Goal: Task Accomplishment & Management: Manage account settings

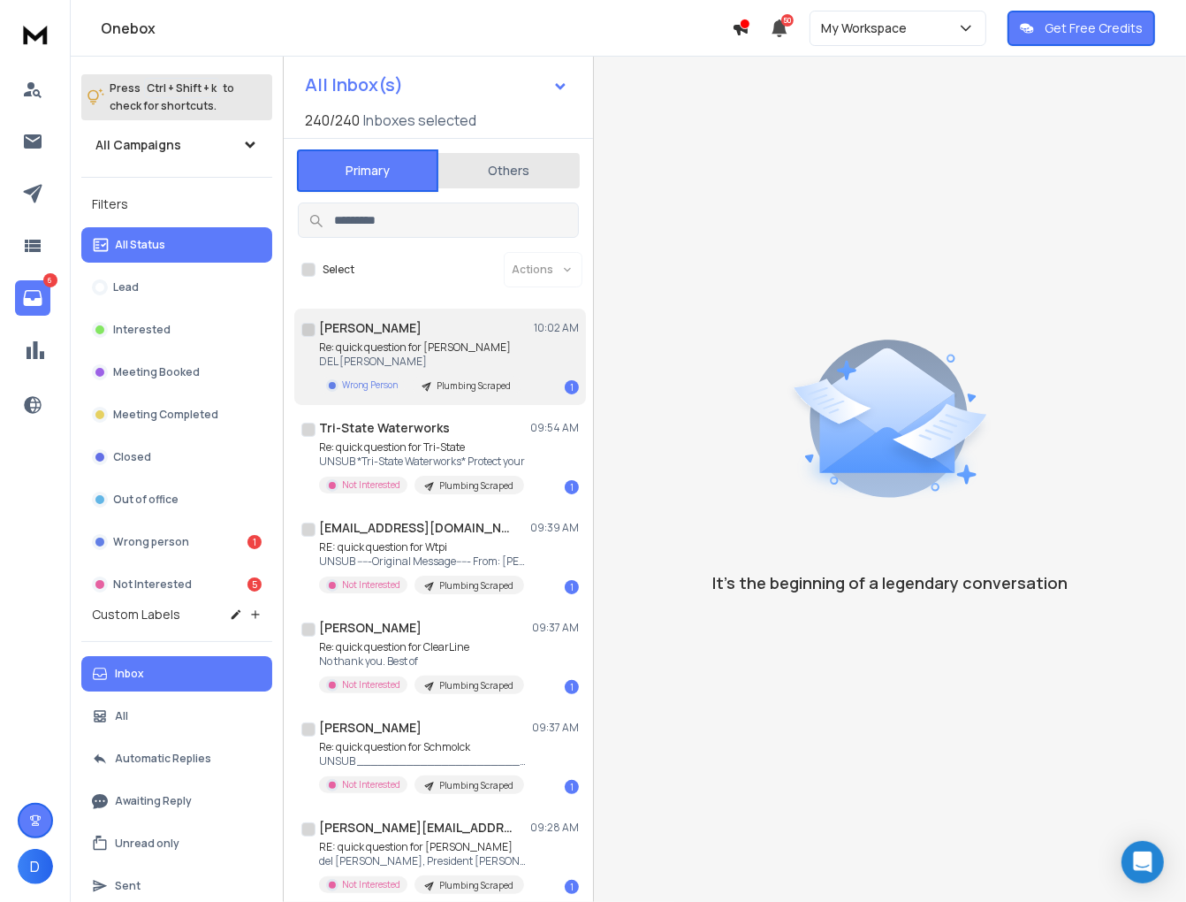
click at [455, 336] on div "Kevin Terrell 10:02 AM" at bounding box center [449, 328] width 260 height 18
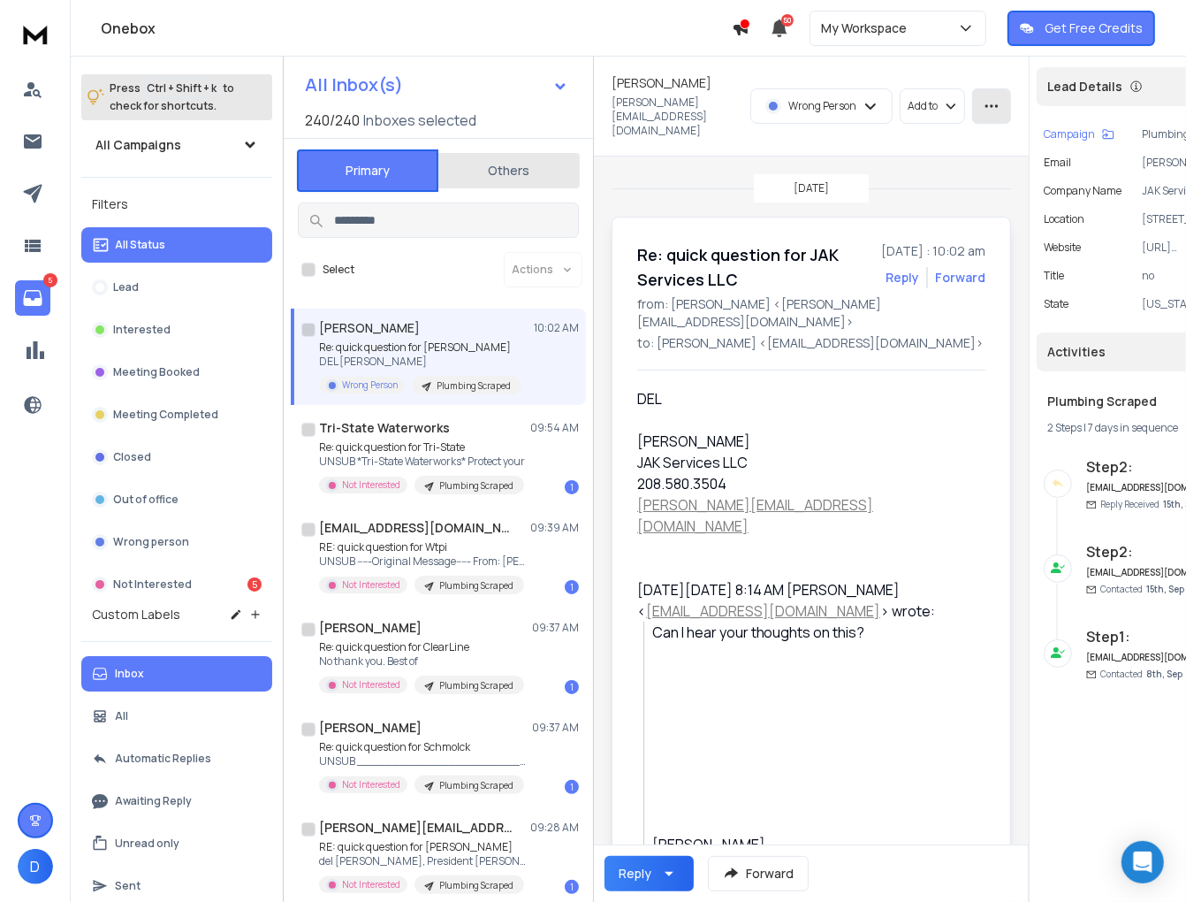
click at [1000, 98] on icon "button" at bounding box center [992, 106] width 16 height 16
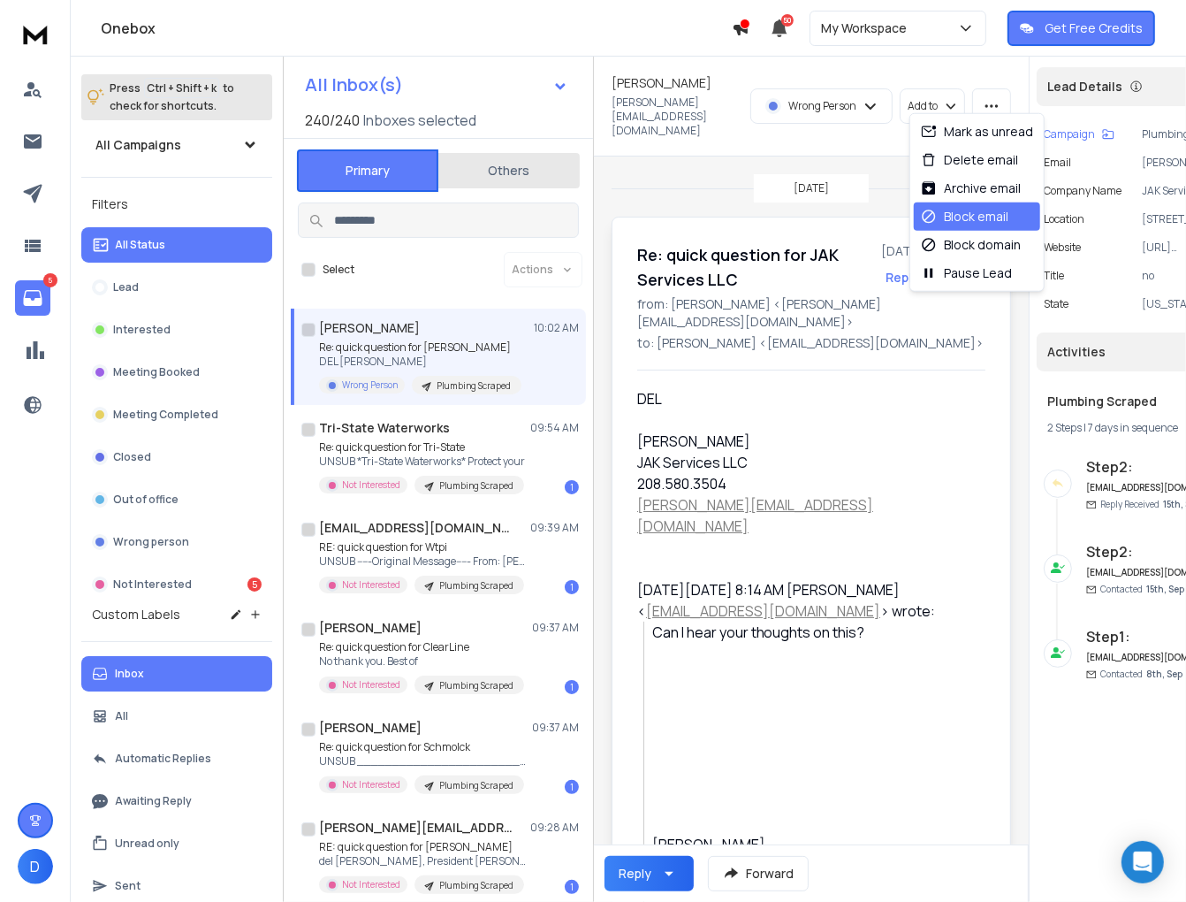
click at [987, 218] on div "Block email" at bounding box center [965, 217] width 88 height 18
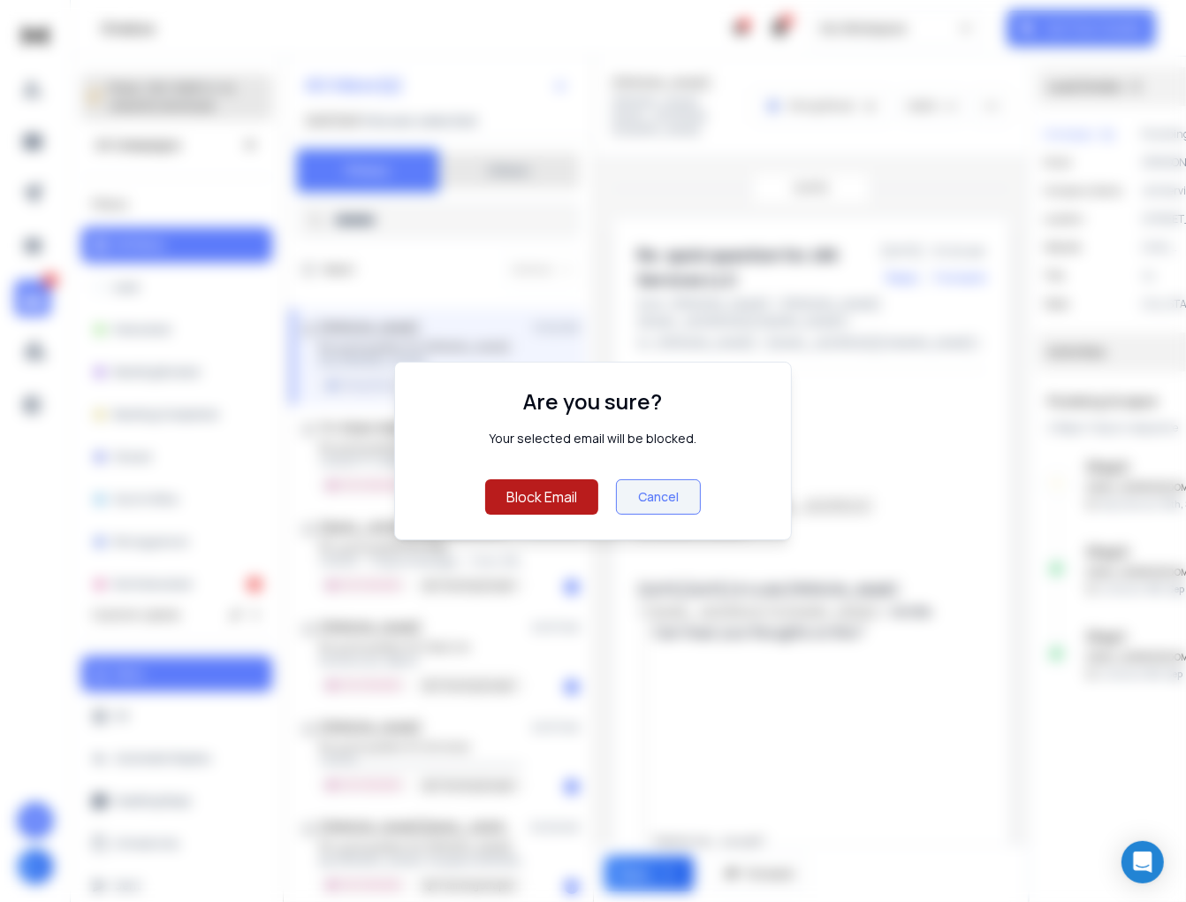
click at [555, 490] on button "Block Email" at bounding box center [541, 496] width 113 height 35
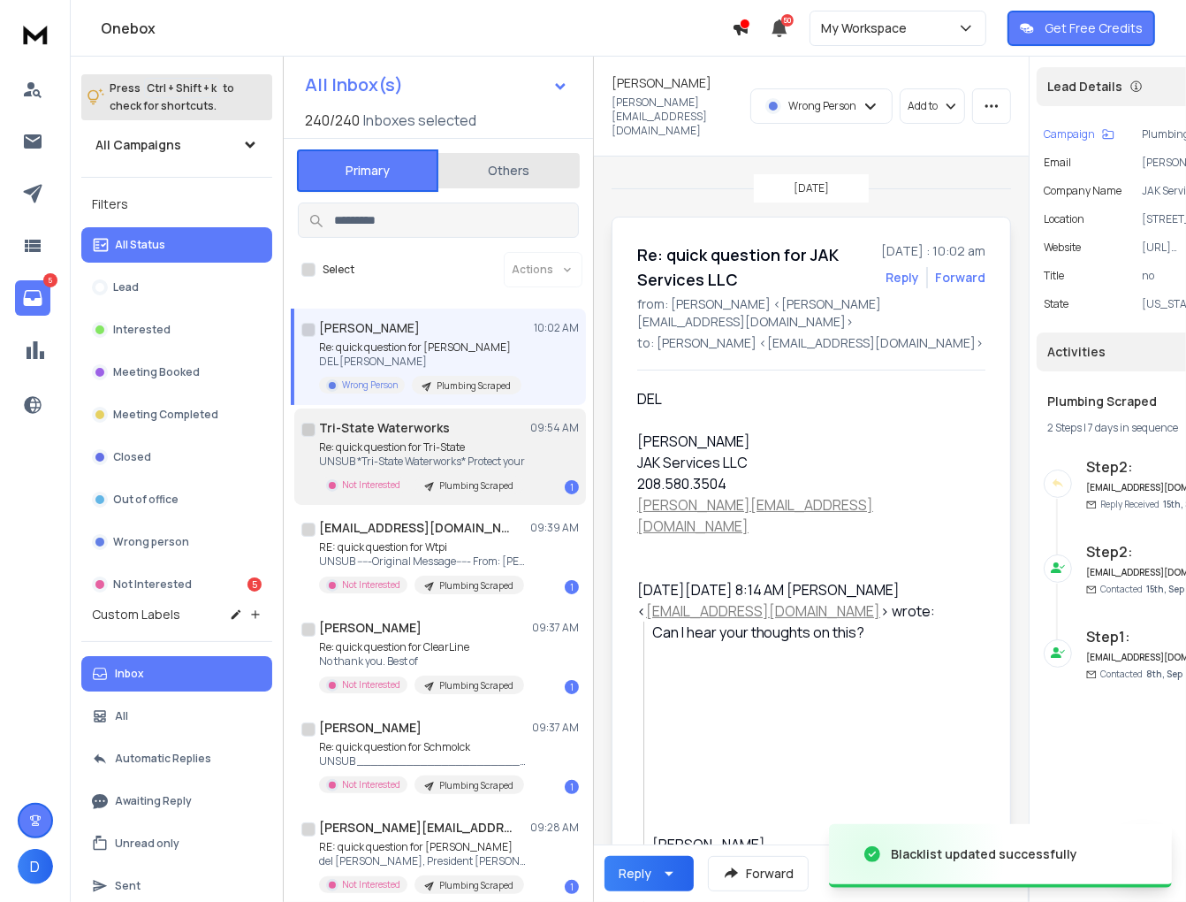
click at [469, 445] on p "Re: quick question for Tri-State" at bounding box center [422, 447] width 206 height 14
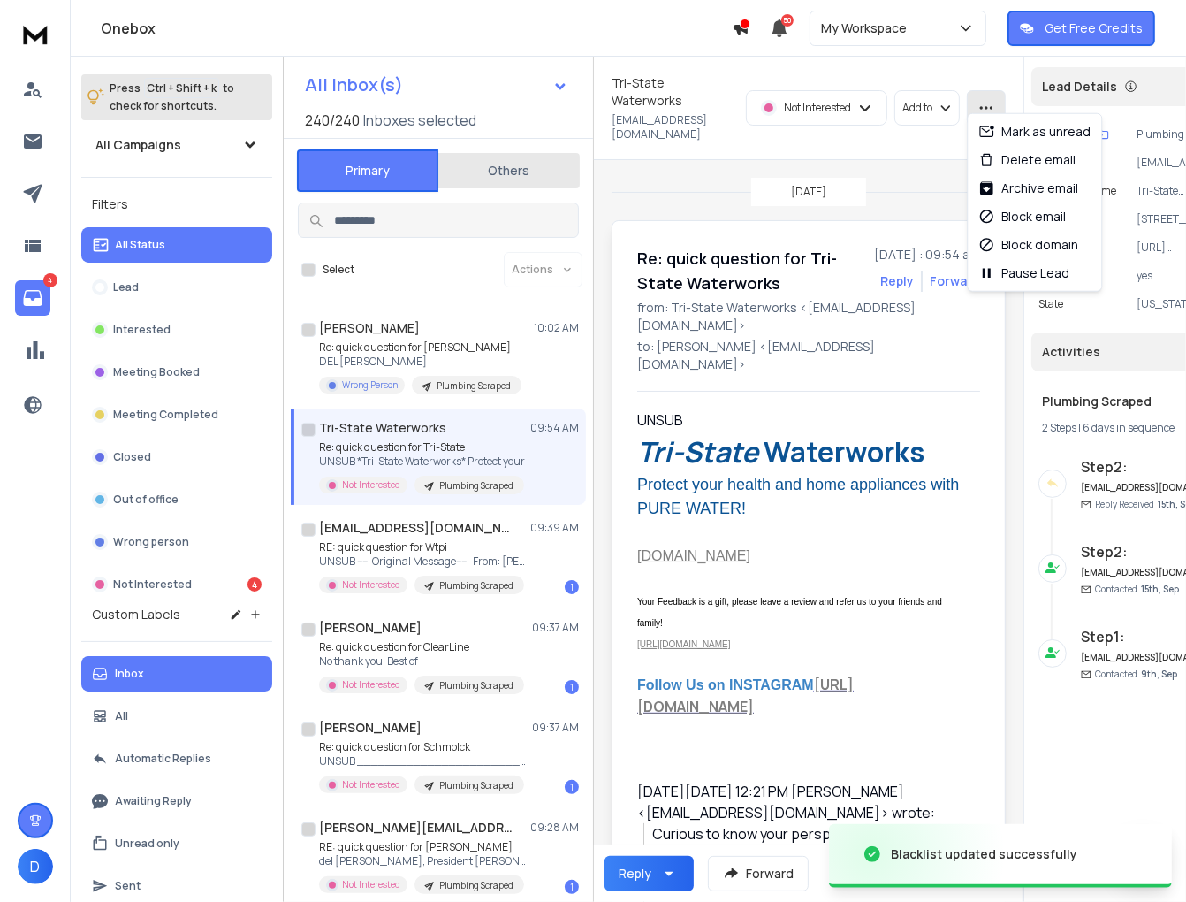
click at [995, 100] on icon "button" at bounding box center [987, 108] width 16 height 16
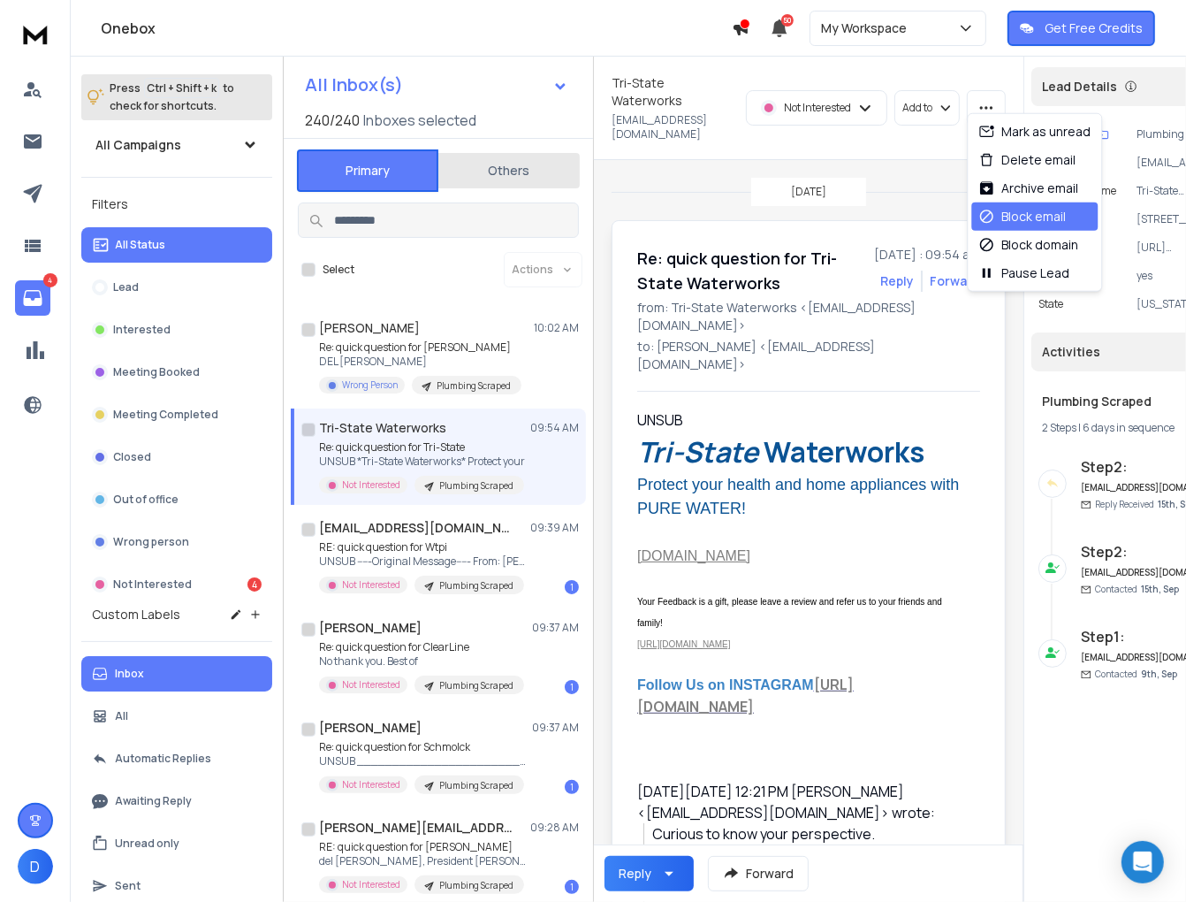
click at [1037, 216] on div "Block email" at bounding box center [1023, 217] width 88 height 18
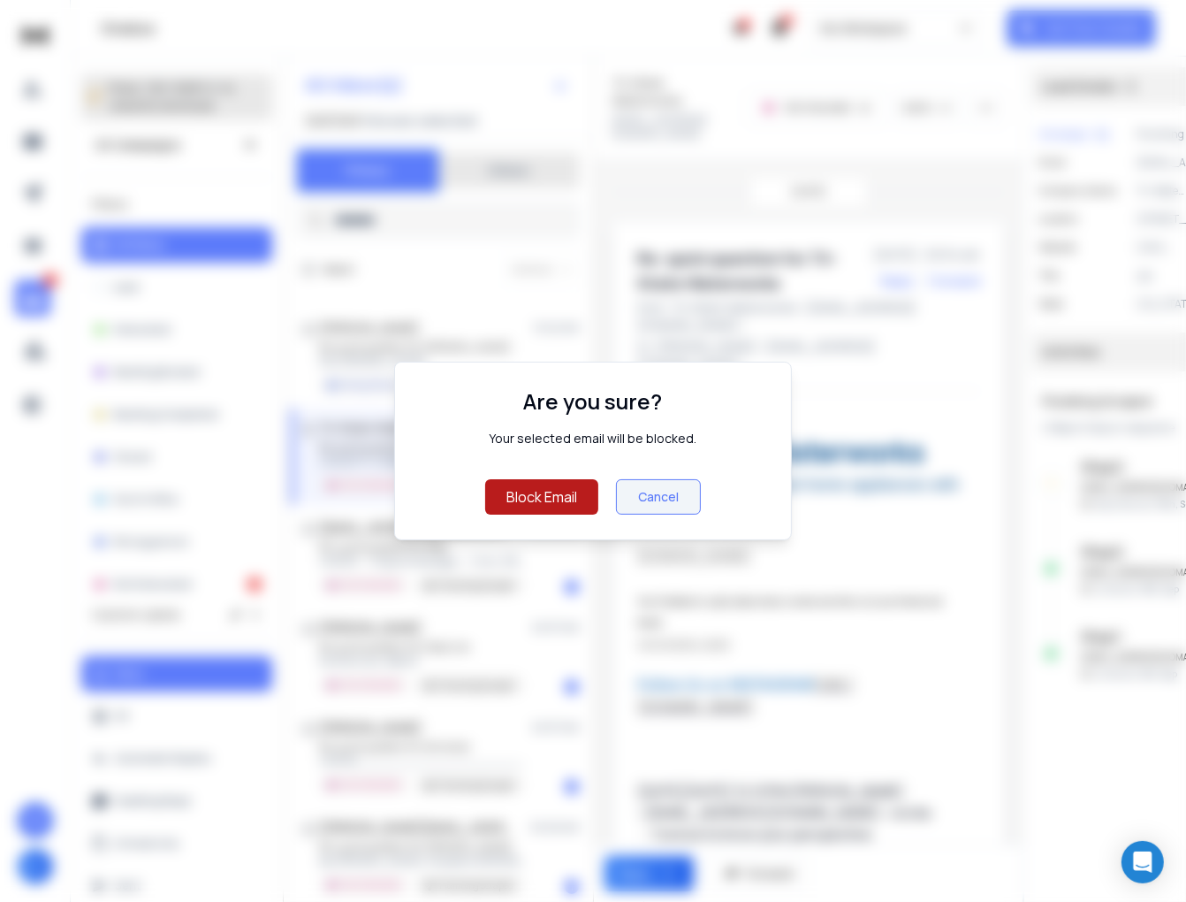
click at [558, 493] on button "Block Email" at bounding box center [541, 496] width 113 height 35
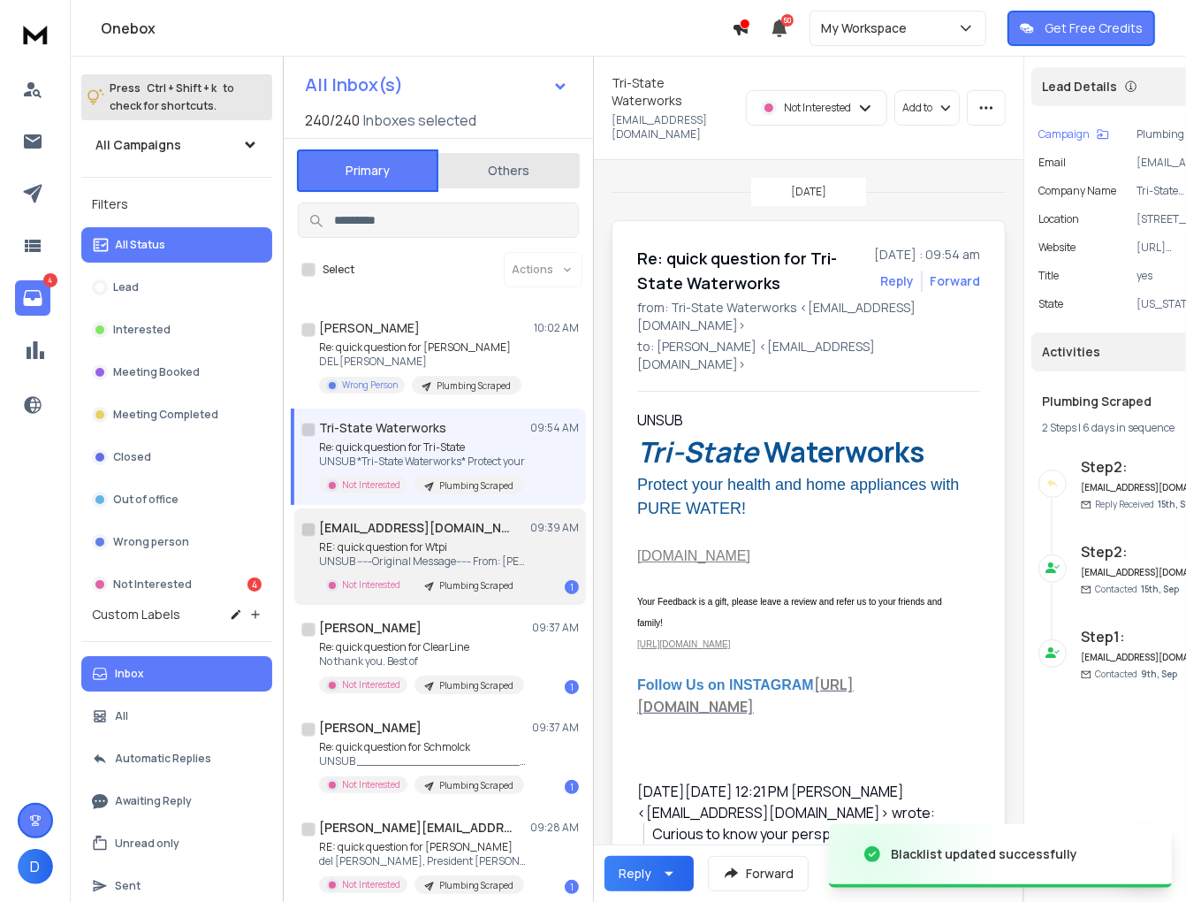
click at [461, 527] on div "info@wtpiservice.com 09:39 AM" at bounding box center [449, 528] width 260 height 18
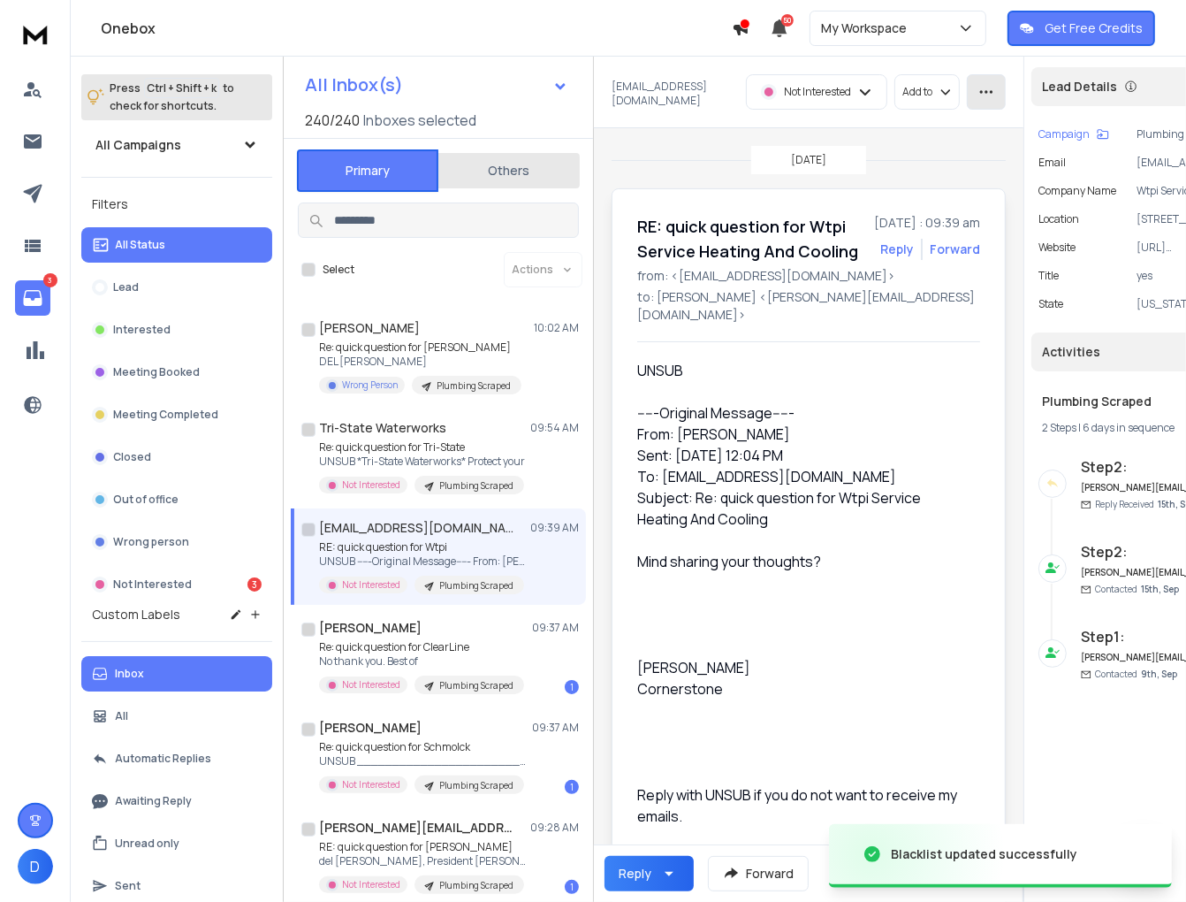
click at [995, 91] on icon "button" at bounding box center [987, 92] width 16 height 16
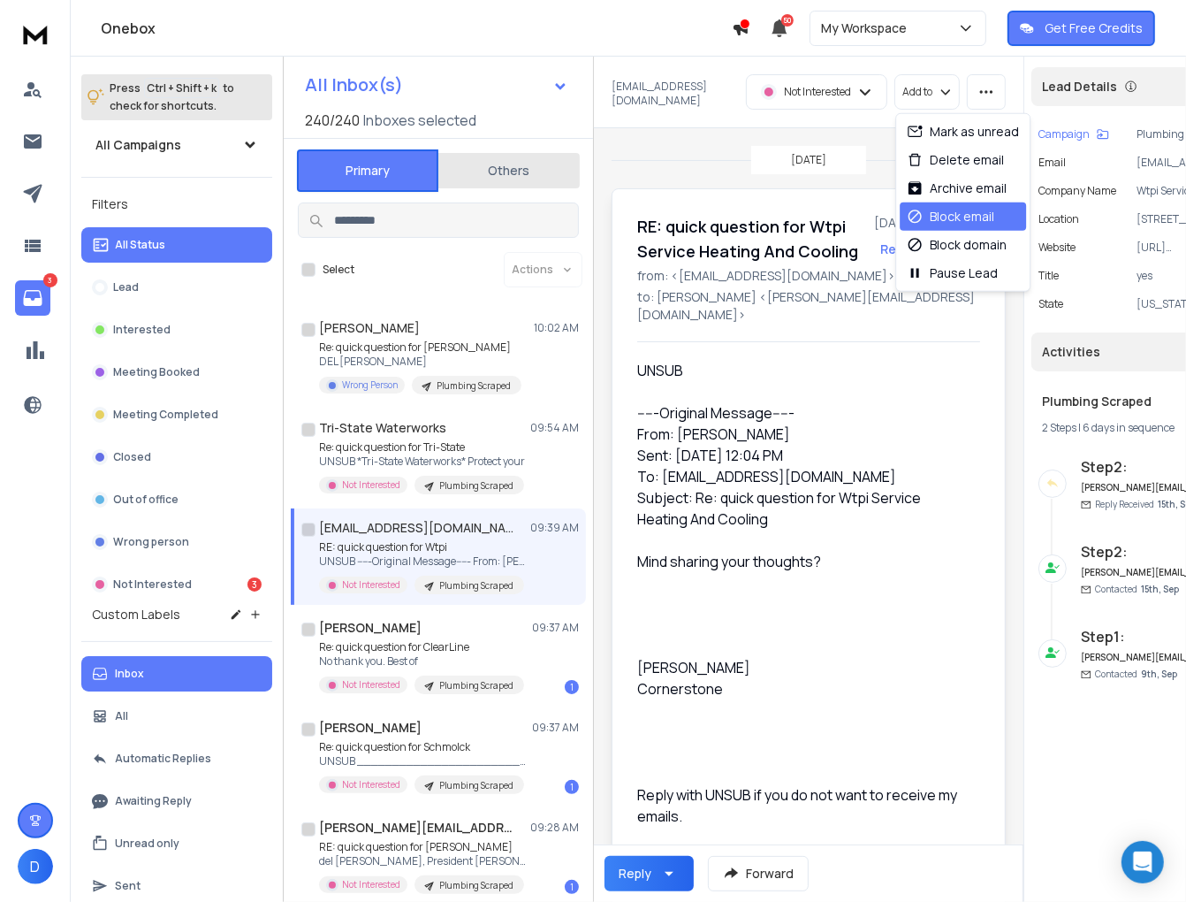
click at [973, 210] on div "Block email" at bounding box center [951, 217] width 88 height 18
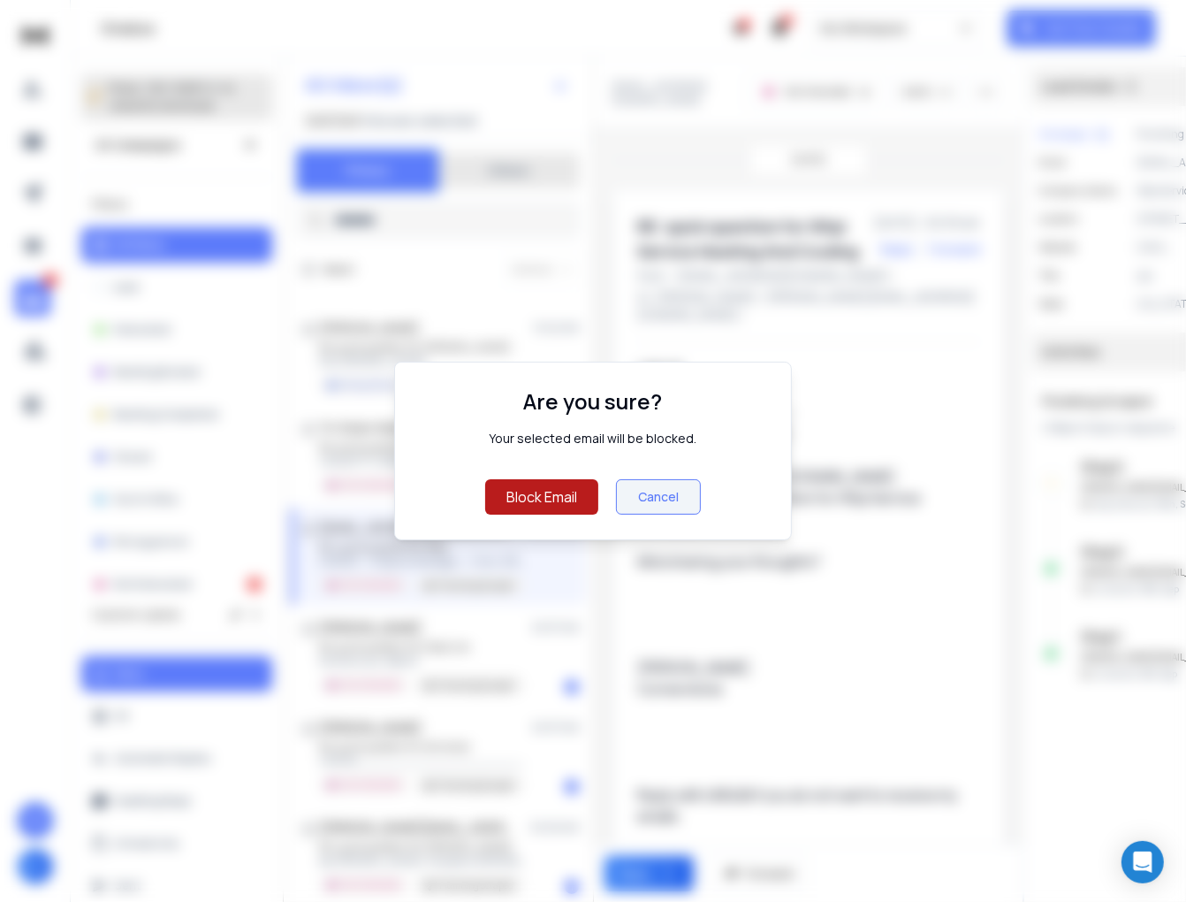
click at [561, 495] on button "Block Email" at bounding box center [541, 496] width 113 height 35
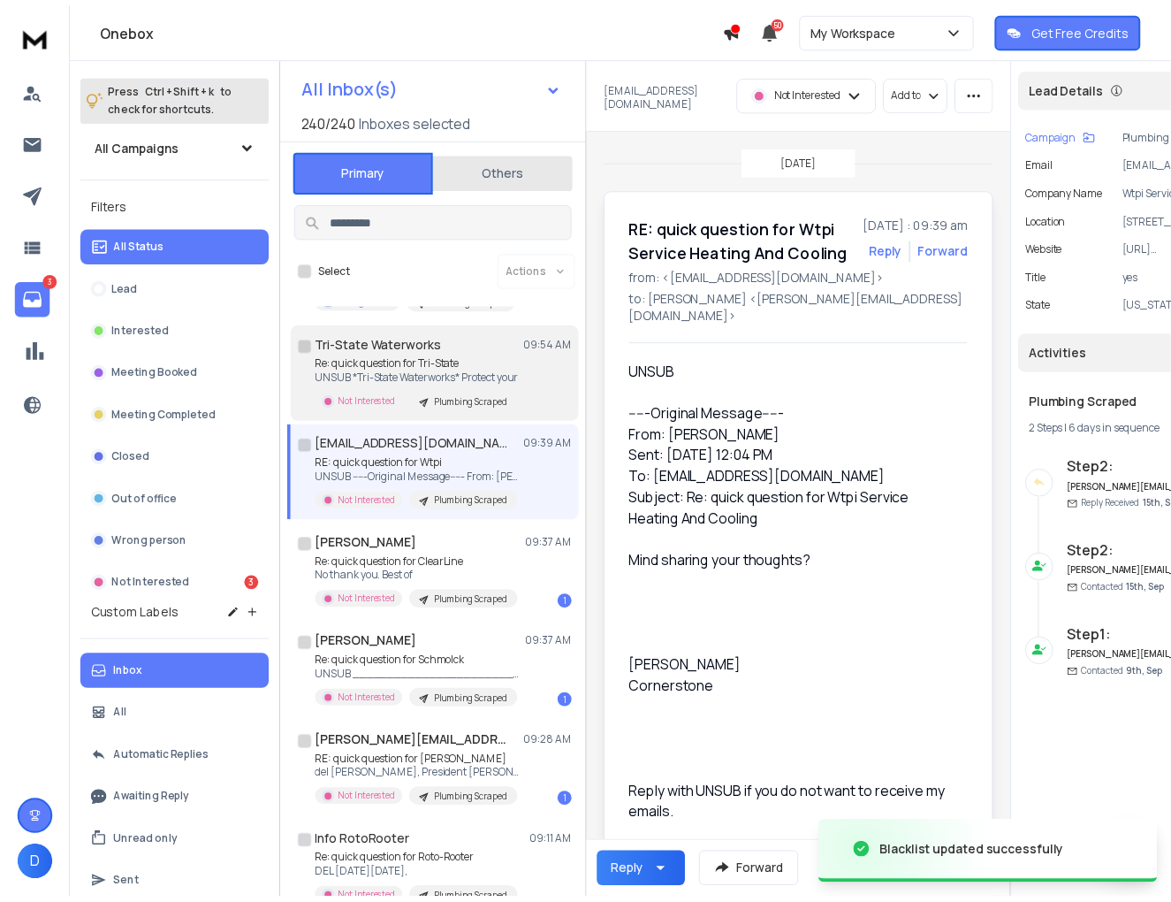
scroll to position [196, 0]
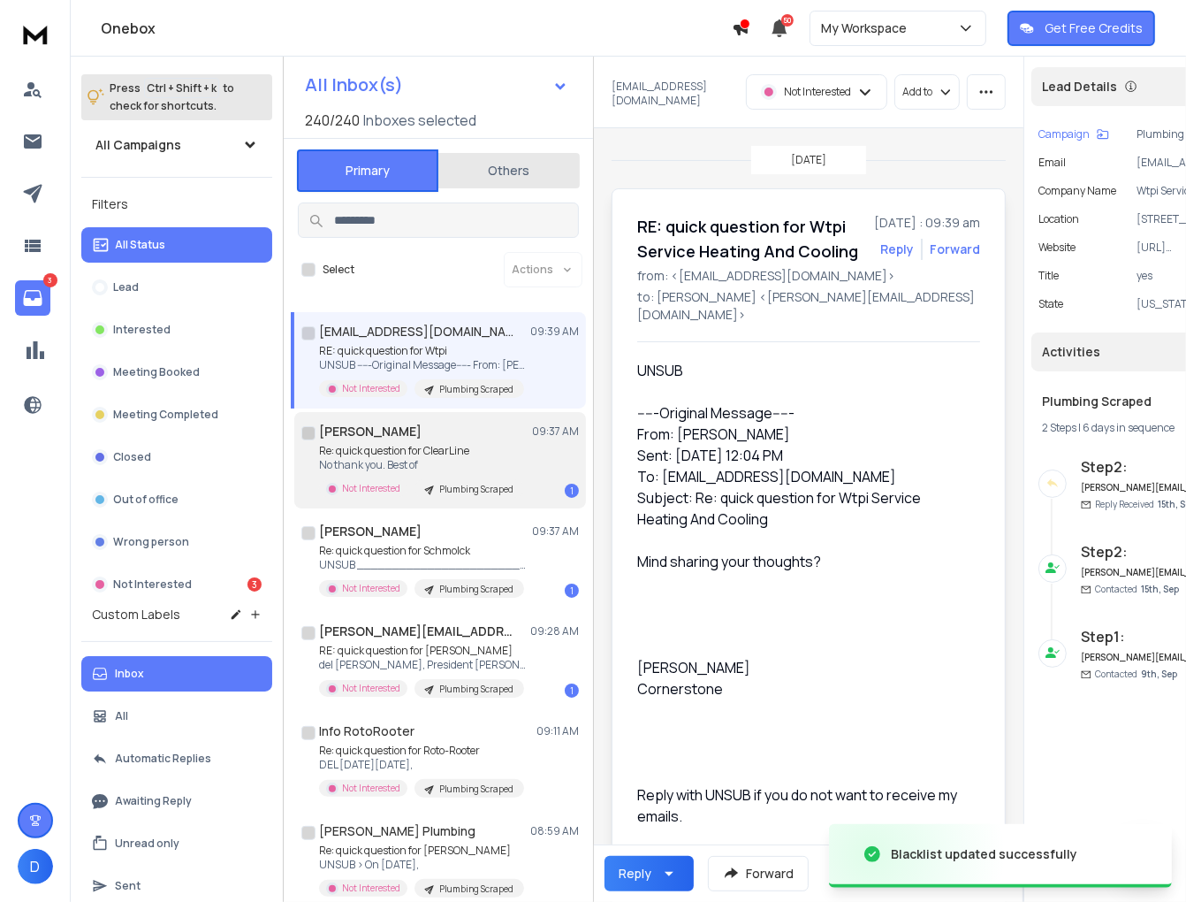
click at [520, 467] on p "No thank you. Best of" at bounding box center [421, 465] width 205 height 14
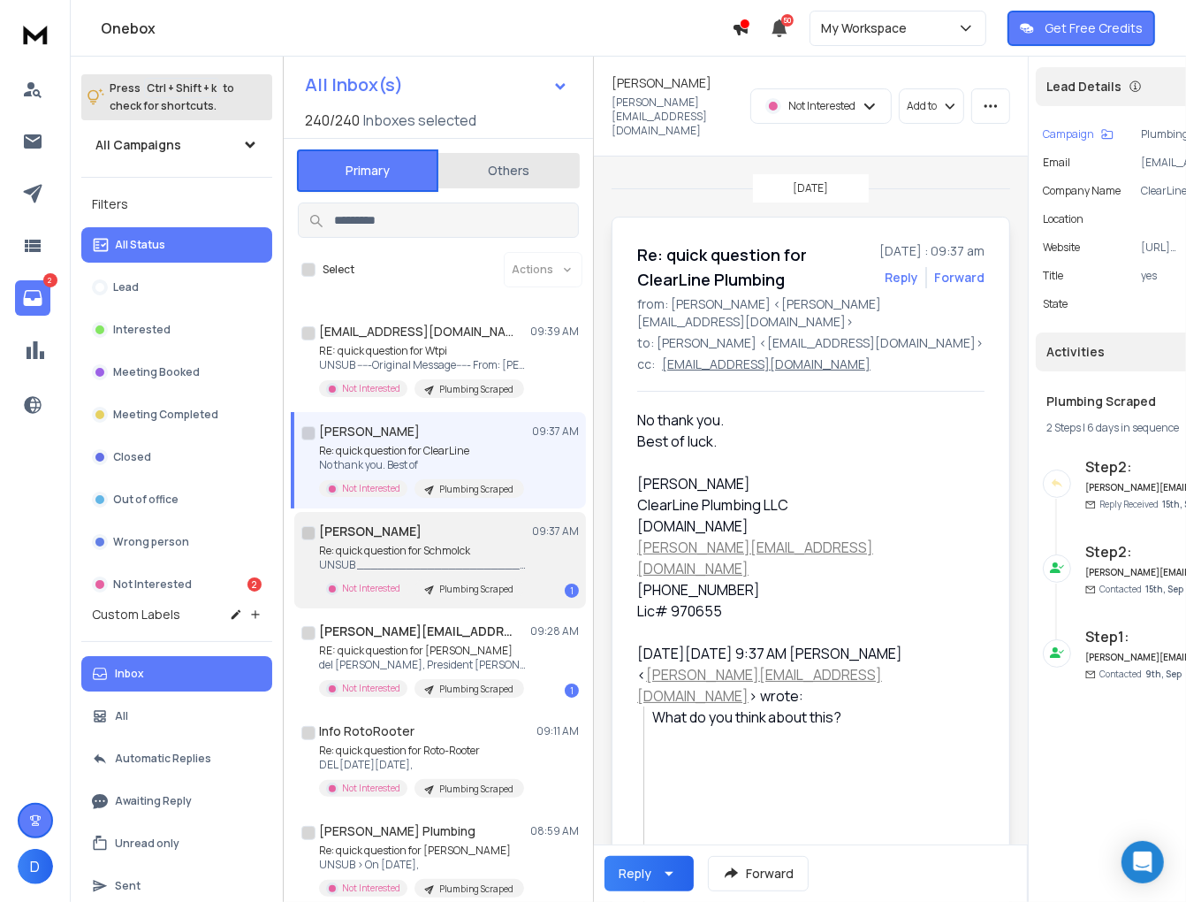
drag, startPoint x: 500, startPoint y: 537, endPoint x: 527, endPoint y: 515, distance: 34.0
click at [500, 535] on div "Bonnie Jacksch 09:37 AM" at bounding box center [449, 531] width 260 height 18
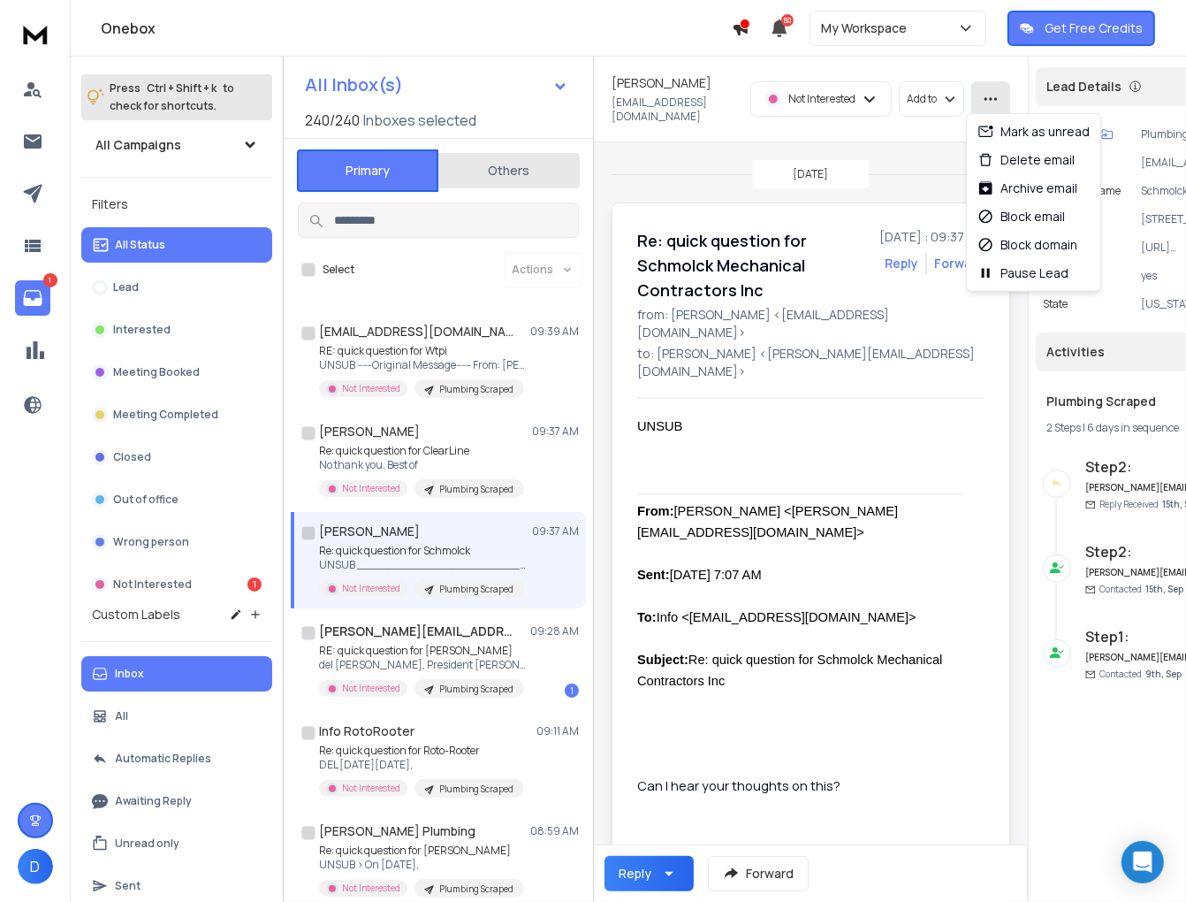
click at [999, 95] on icon "button" at bounding box center [991, 99] width 16 height 16
click at [1034, 217] on div "Block email" at bounding box center [1022, 217] width 88 height 18
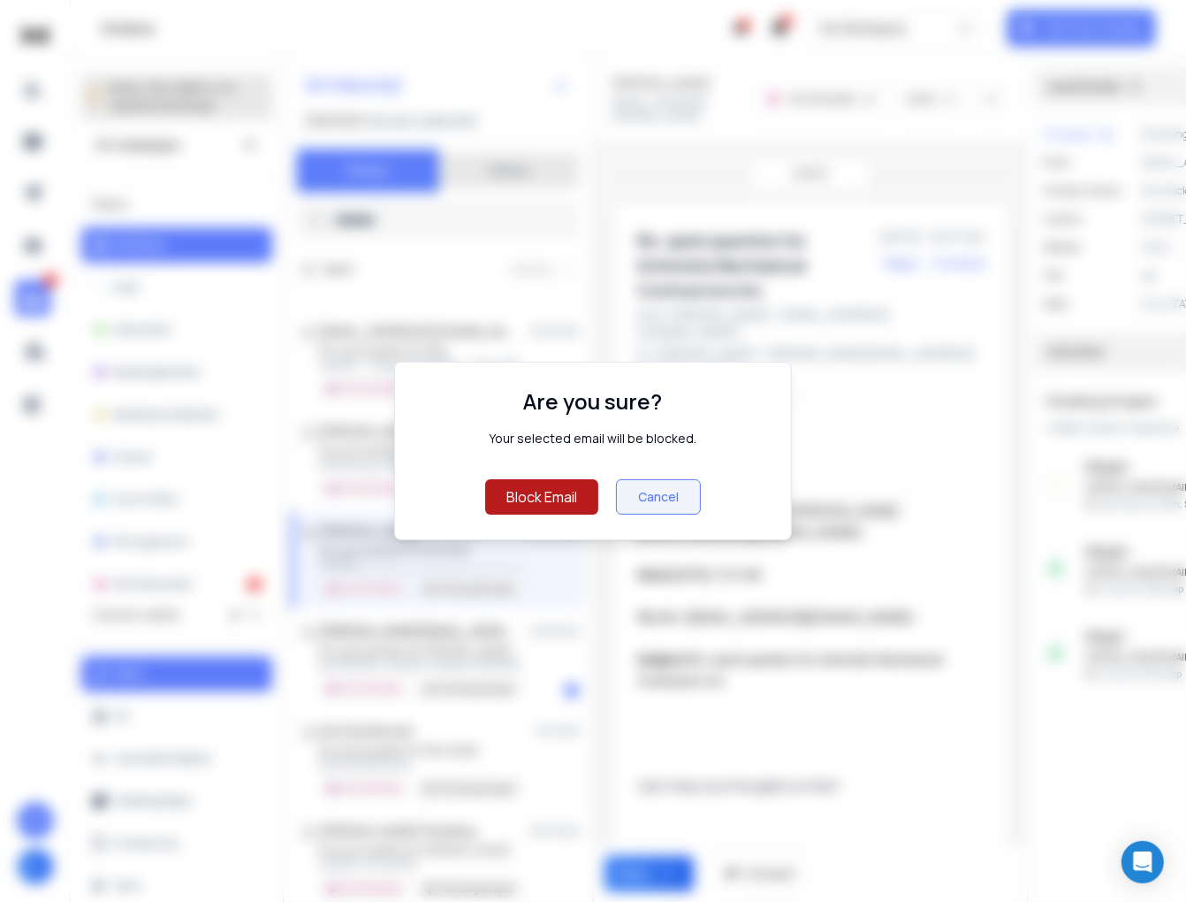
click at [548, 498] on button "Block Email" at bounding box center [541, 496] width 113 height 35
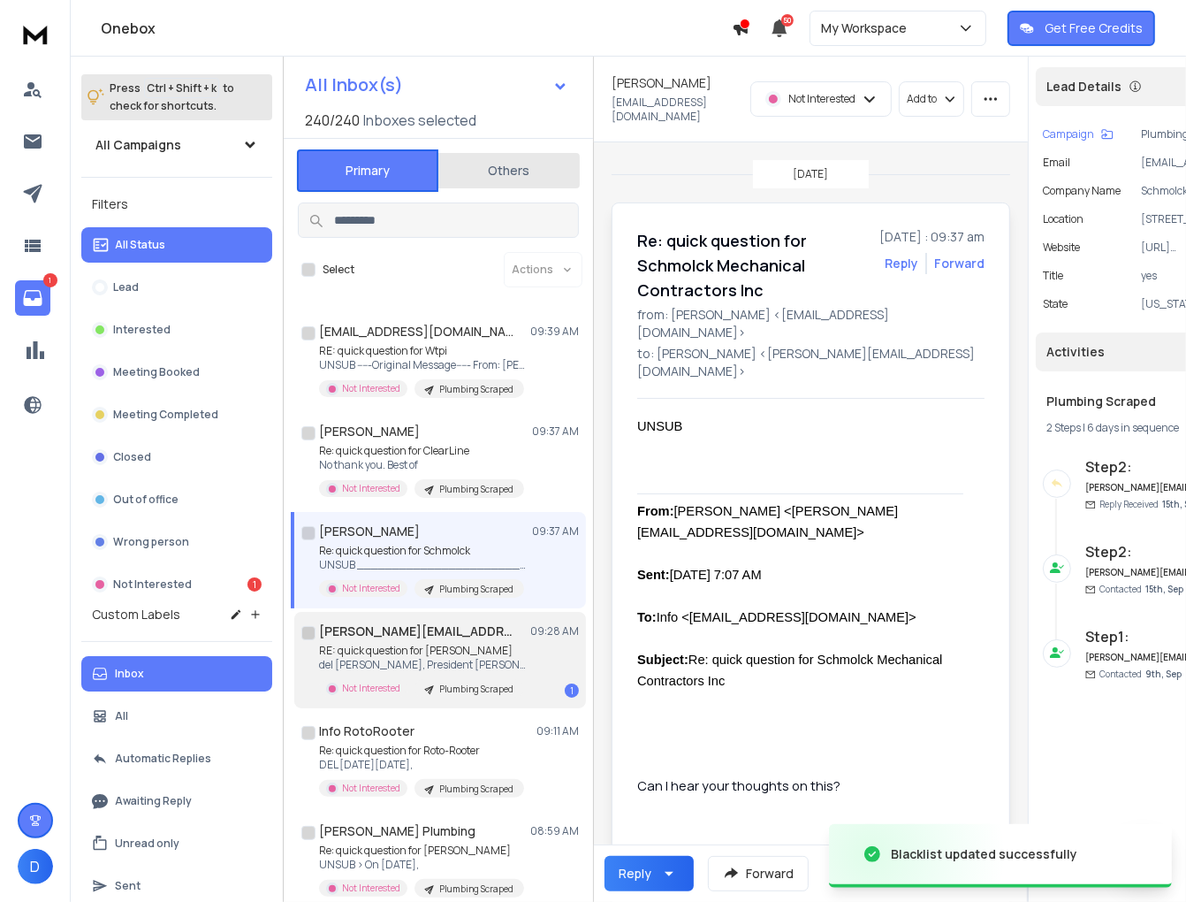
click at [446, 638] on div "betty@tillettinc.com 09:28 AM" at bounding box center [449, 631] width 260 height 18
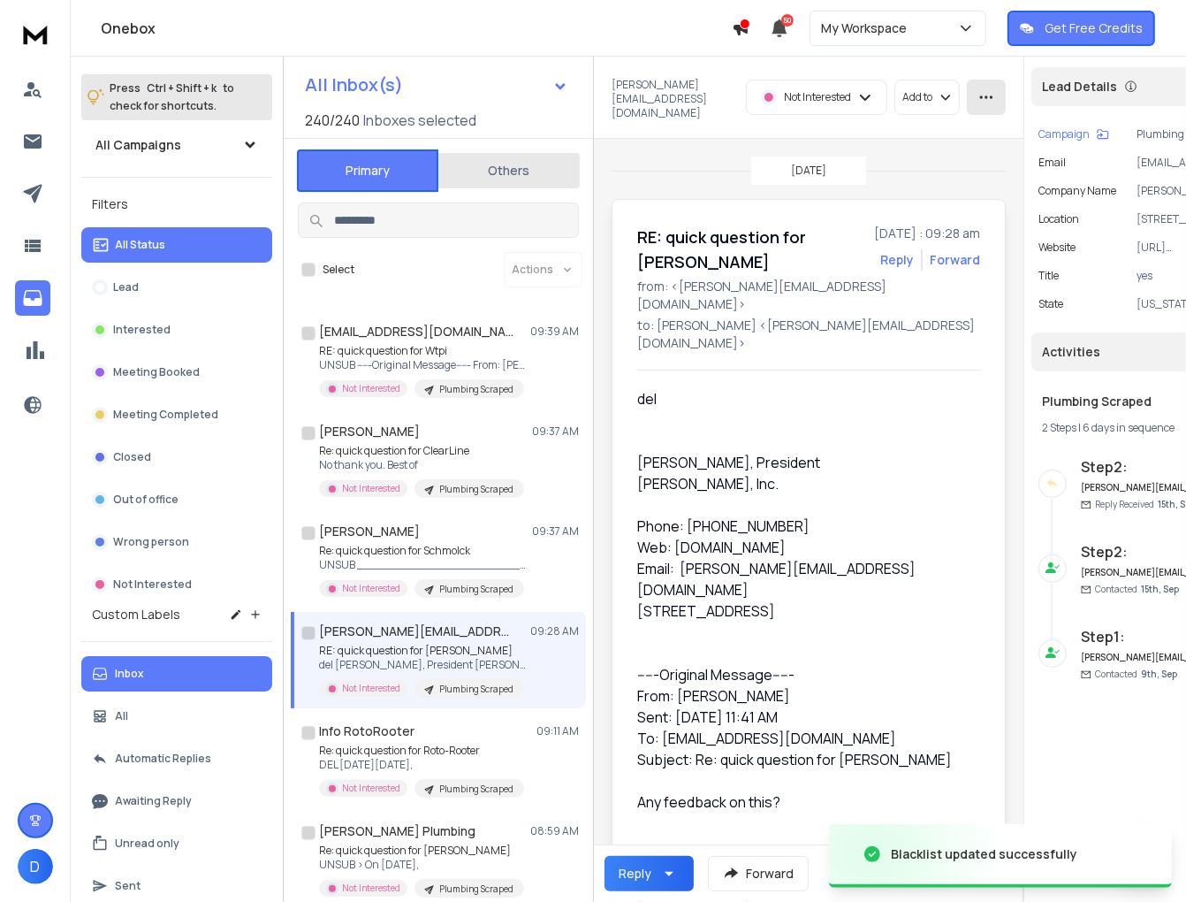
click at [994, 95] on icon "button" at bounding box center [986, 96] width 13 height 3
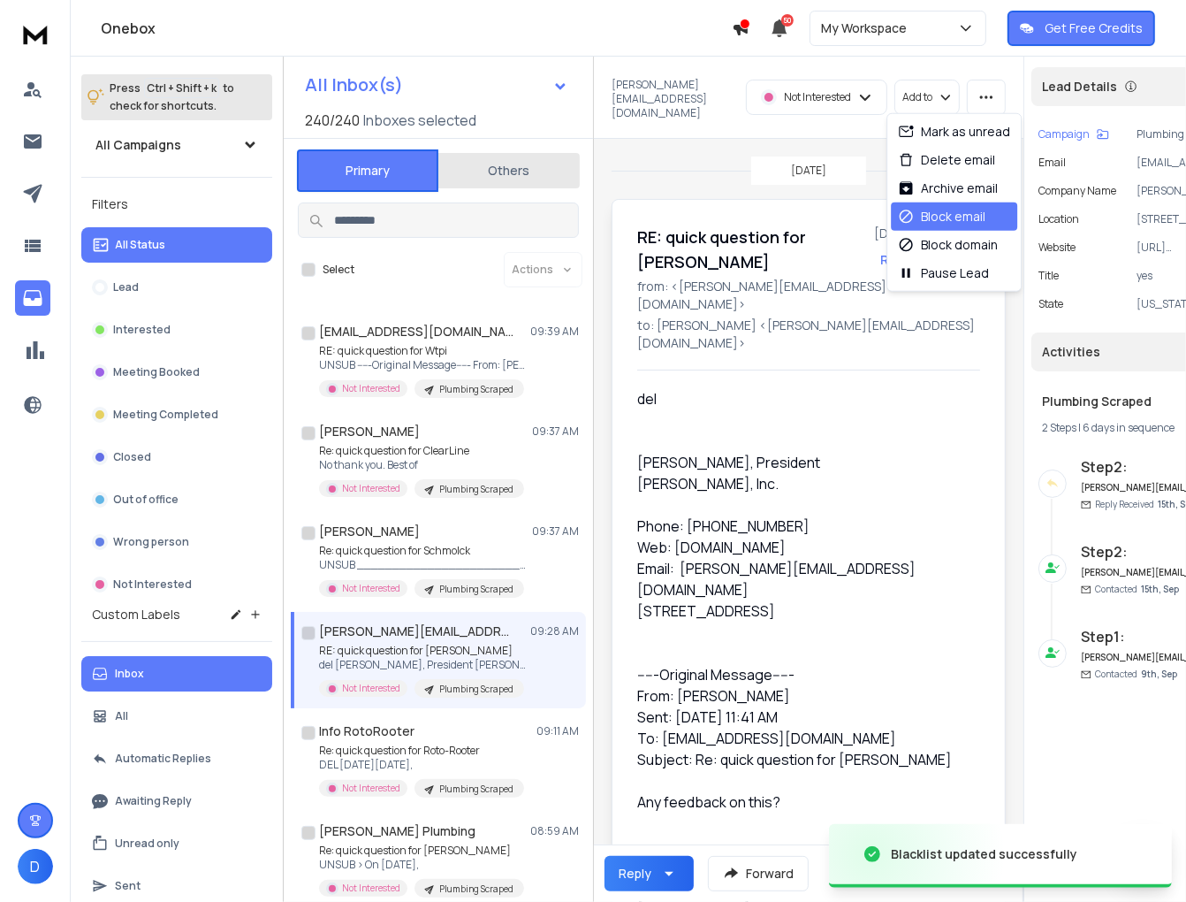
click at [958, 212] on div "Block email" at bounding box center [942, 217] width 88 height 18
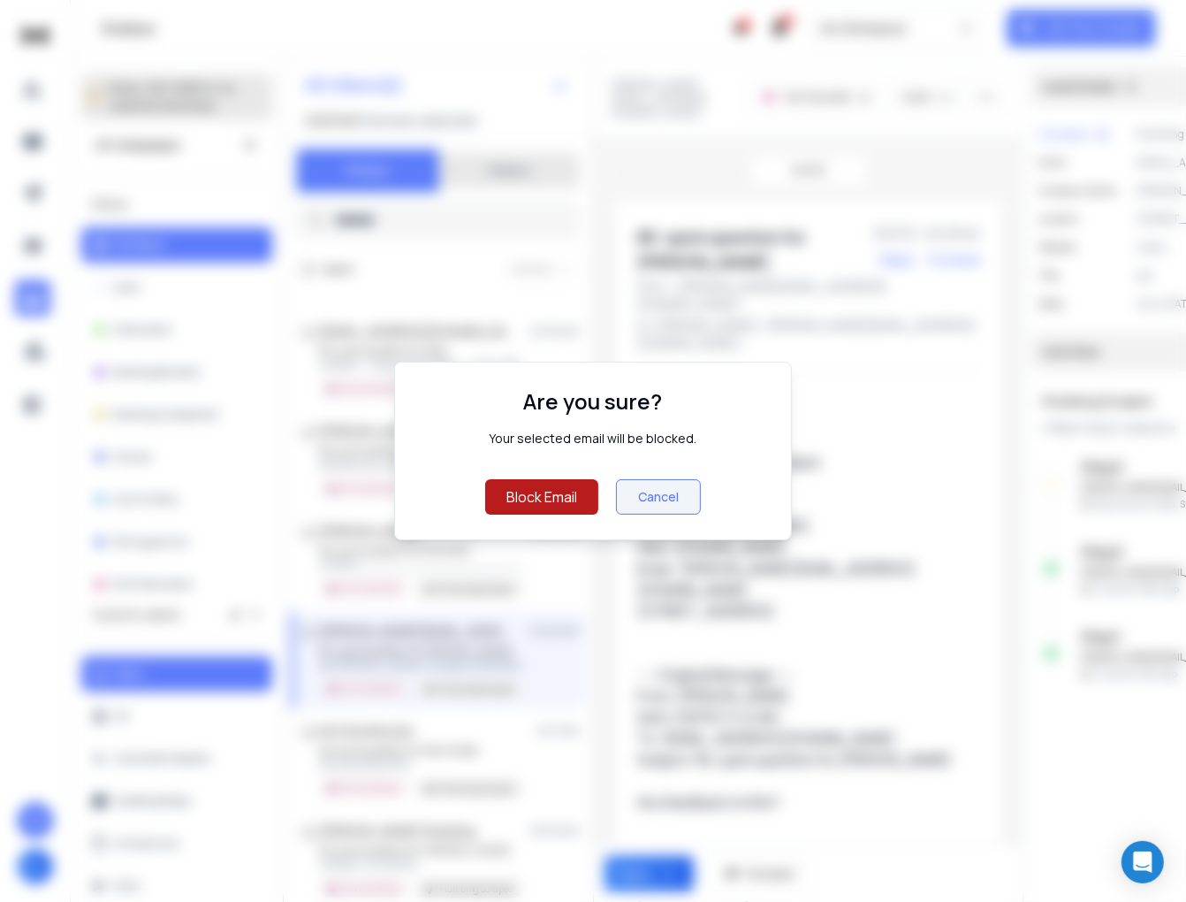
click at [548, 501] on button "Block Email" at bounding box center [541, 496] width 113 height 35
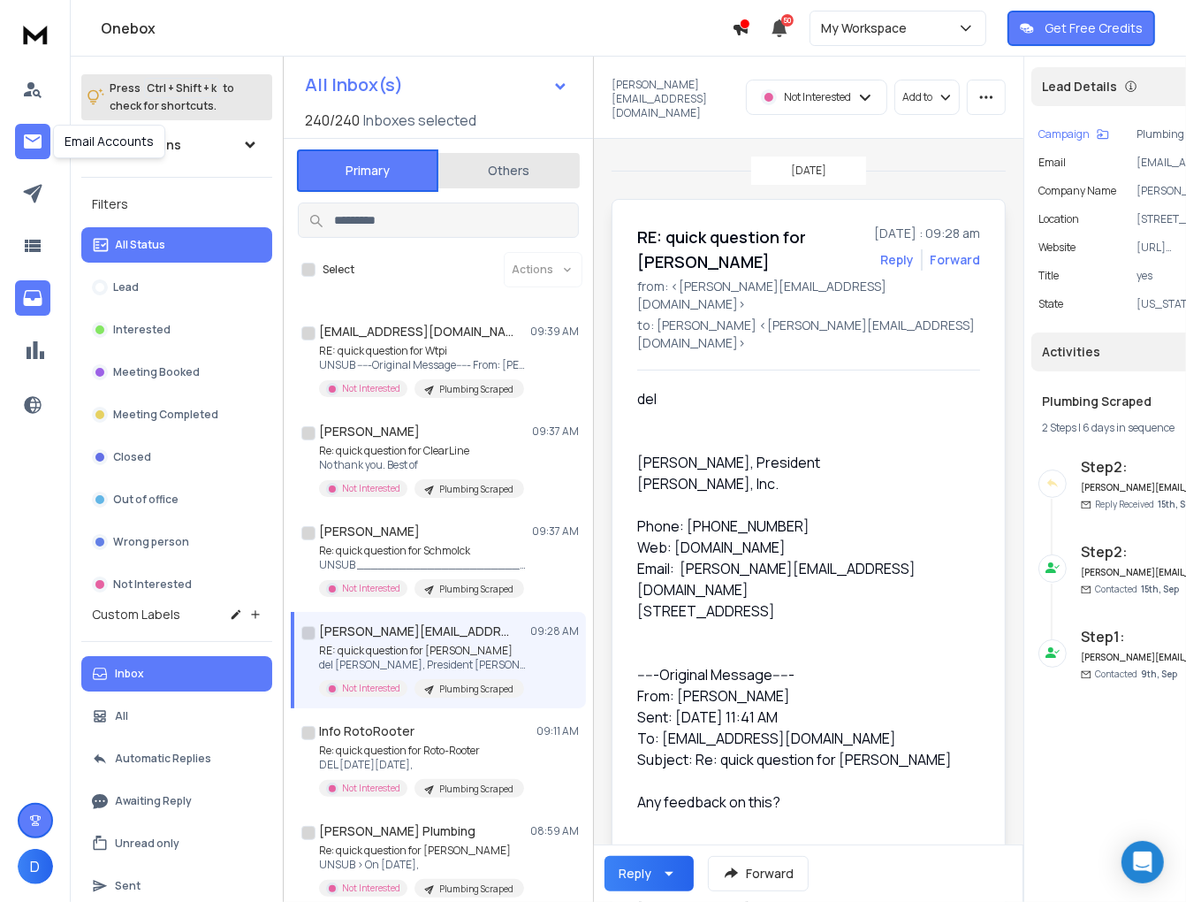
click at [32, 147] on icon at bounding box center [33, 141] width 18 height 14
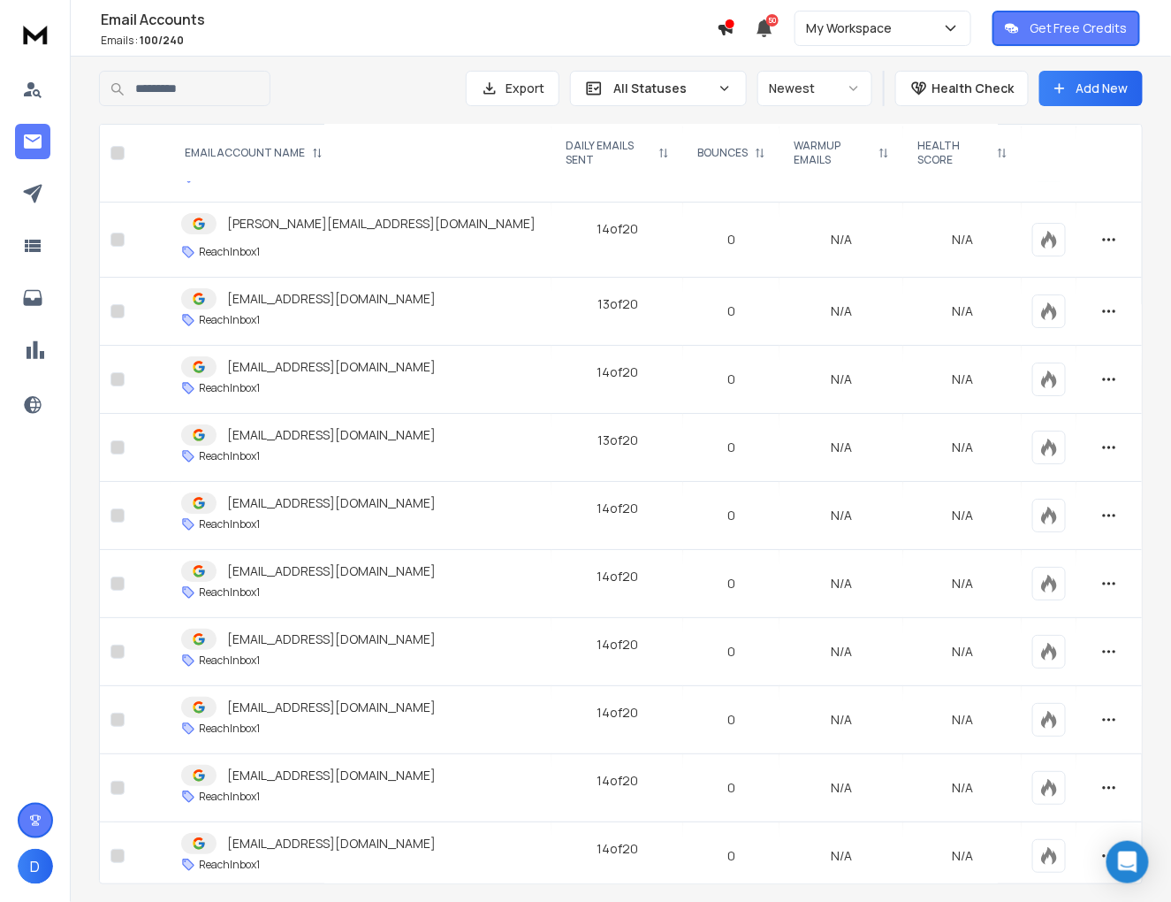
scroll to position [6153, 0]
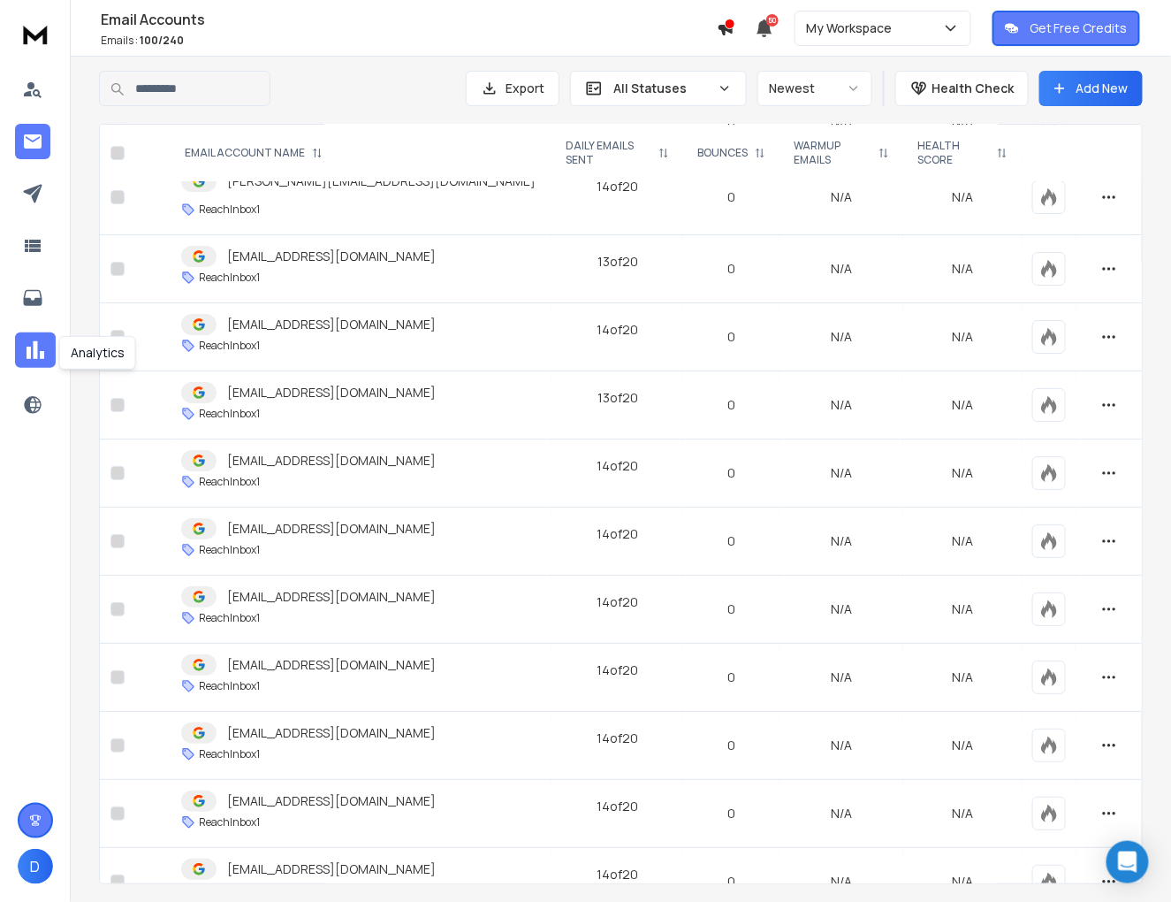
click at [35, 356] on icon at bounding box center [36, 350] width 18 height 18
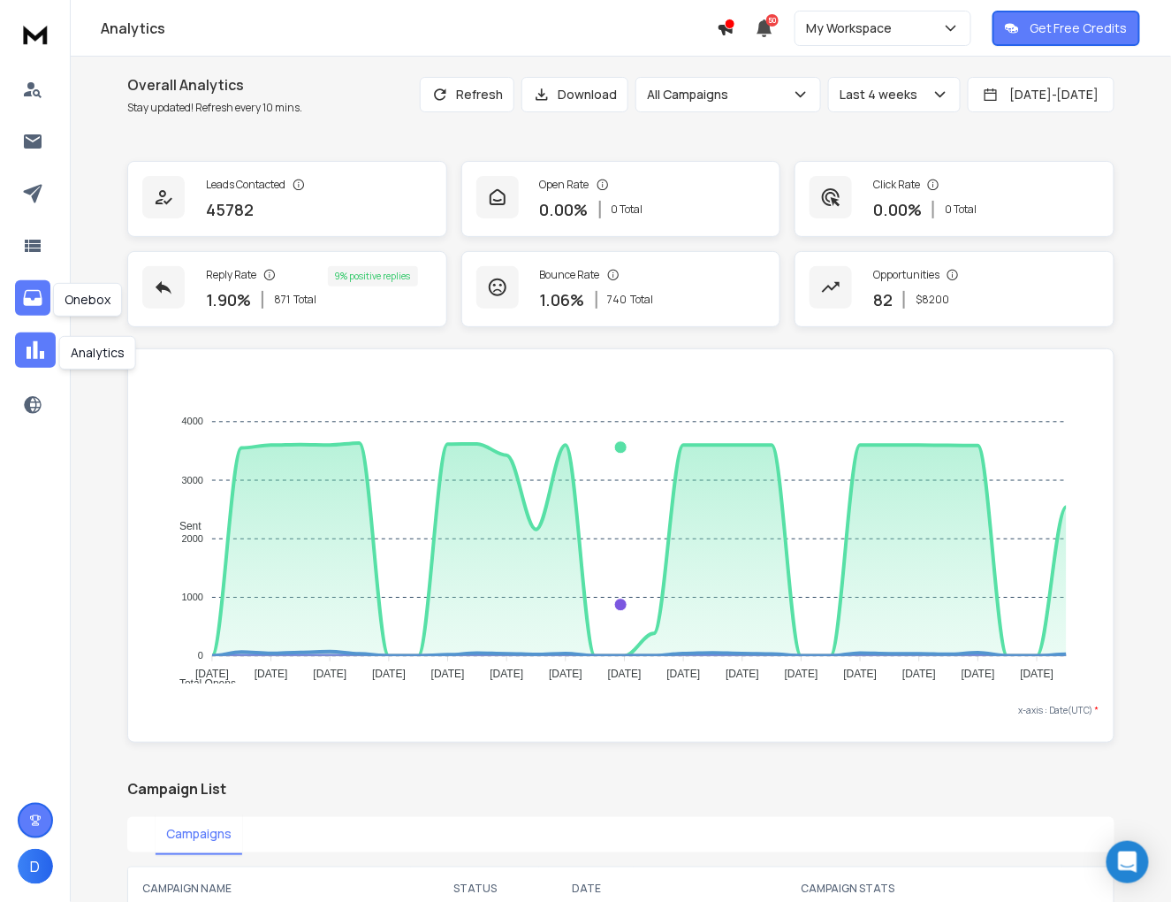
drag, startPoint x: 27, startPoint y: 301, endPoint x: 30, endPoint y: 287, distance: 13.7
click at [27, 299] on icon at bounding box center [32, 297] width 21 height 21
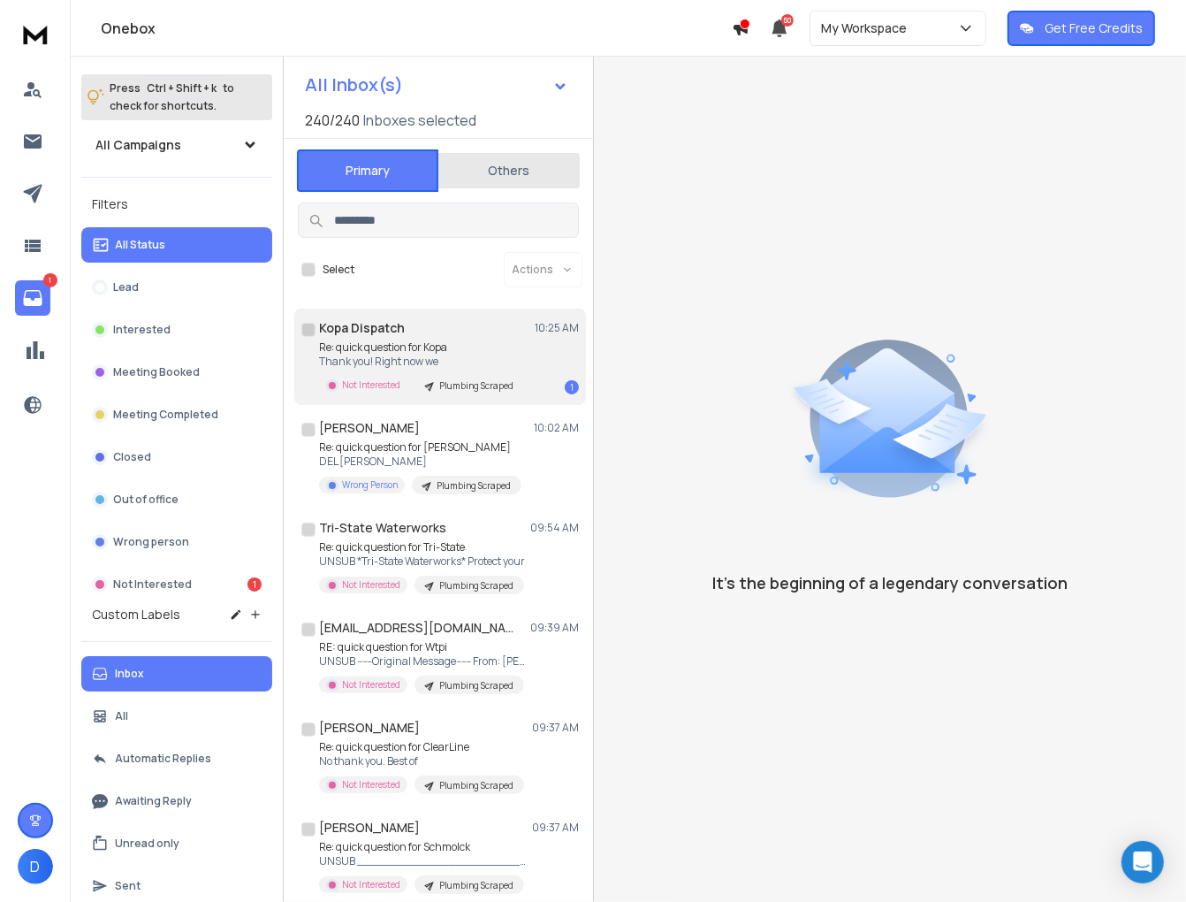
click at [361, 340] on p "Re: quick question for Kopa" at bounding box center [421, 347] width 205 height 14
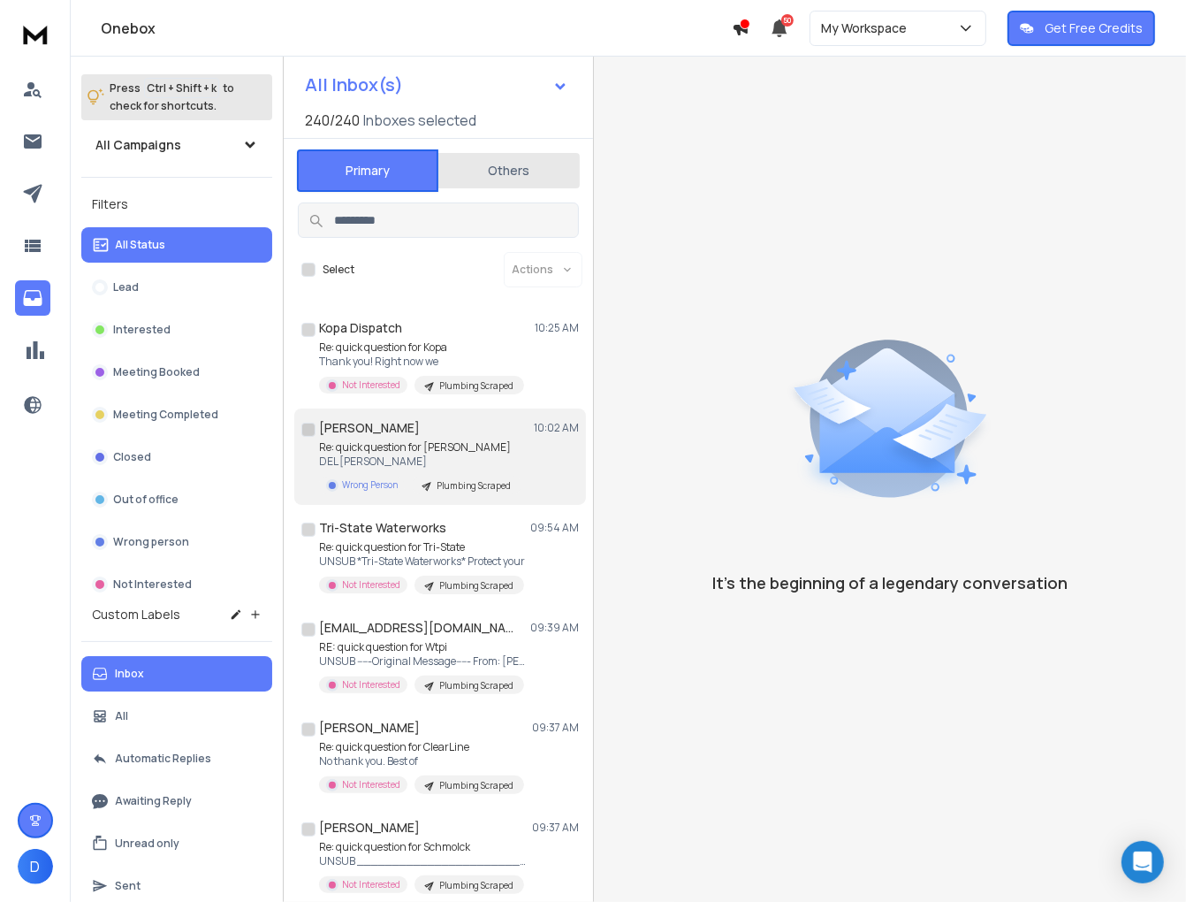
click at [402, 447] on p "Re: quick question for [PERSON_NAME]" at bounding box center [420, 447] width 202 height 14
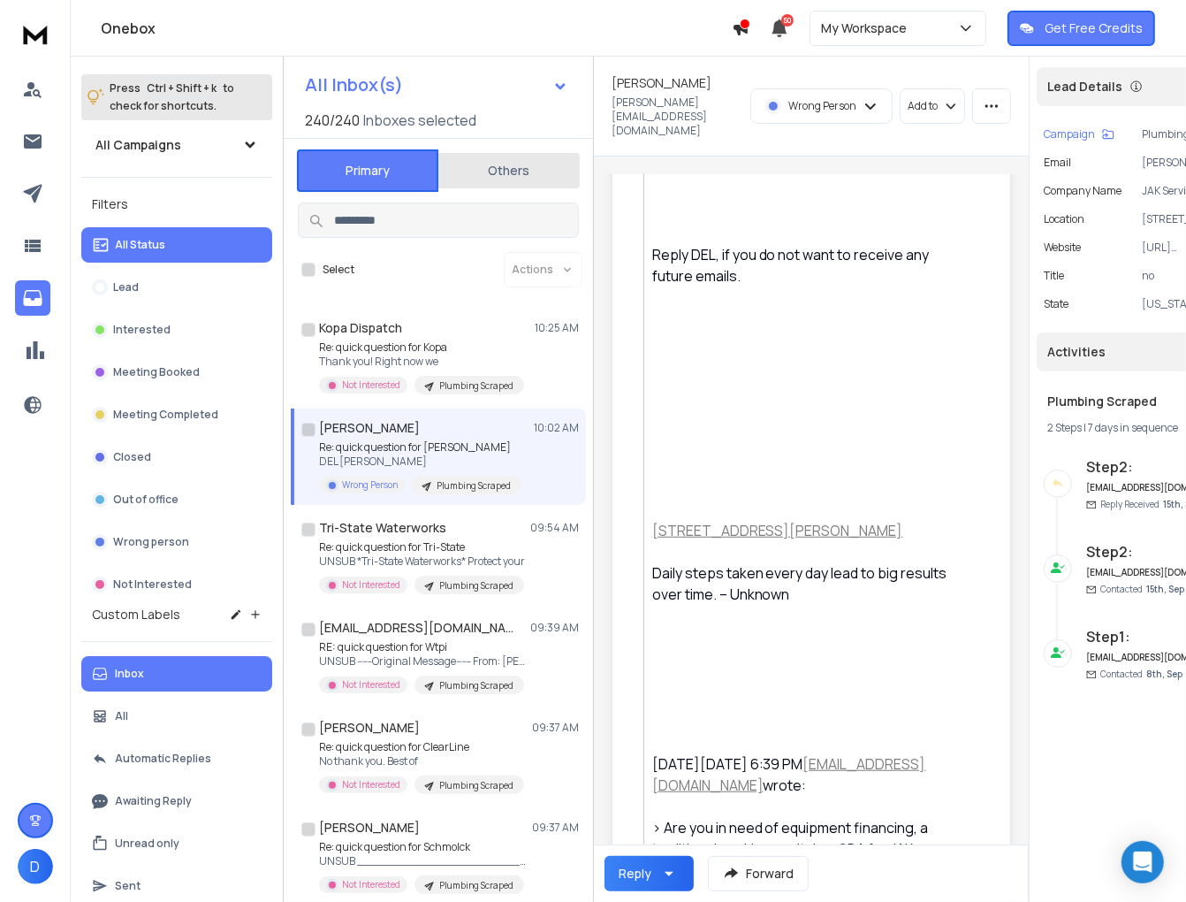
scroll to position [884, 0]
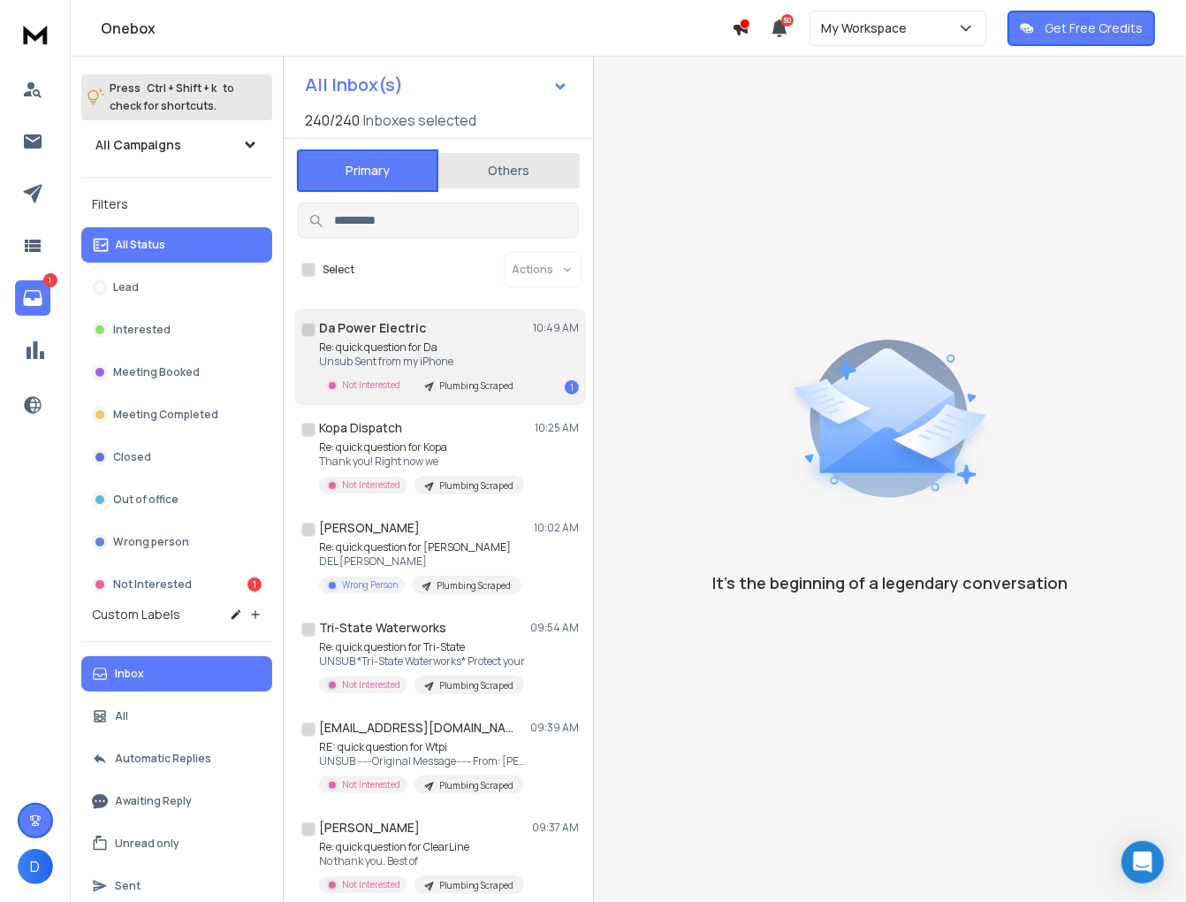
click at [443, 343] on p "Re: quick question for Da" at bounding box center [421, 347] width 205 height 14
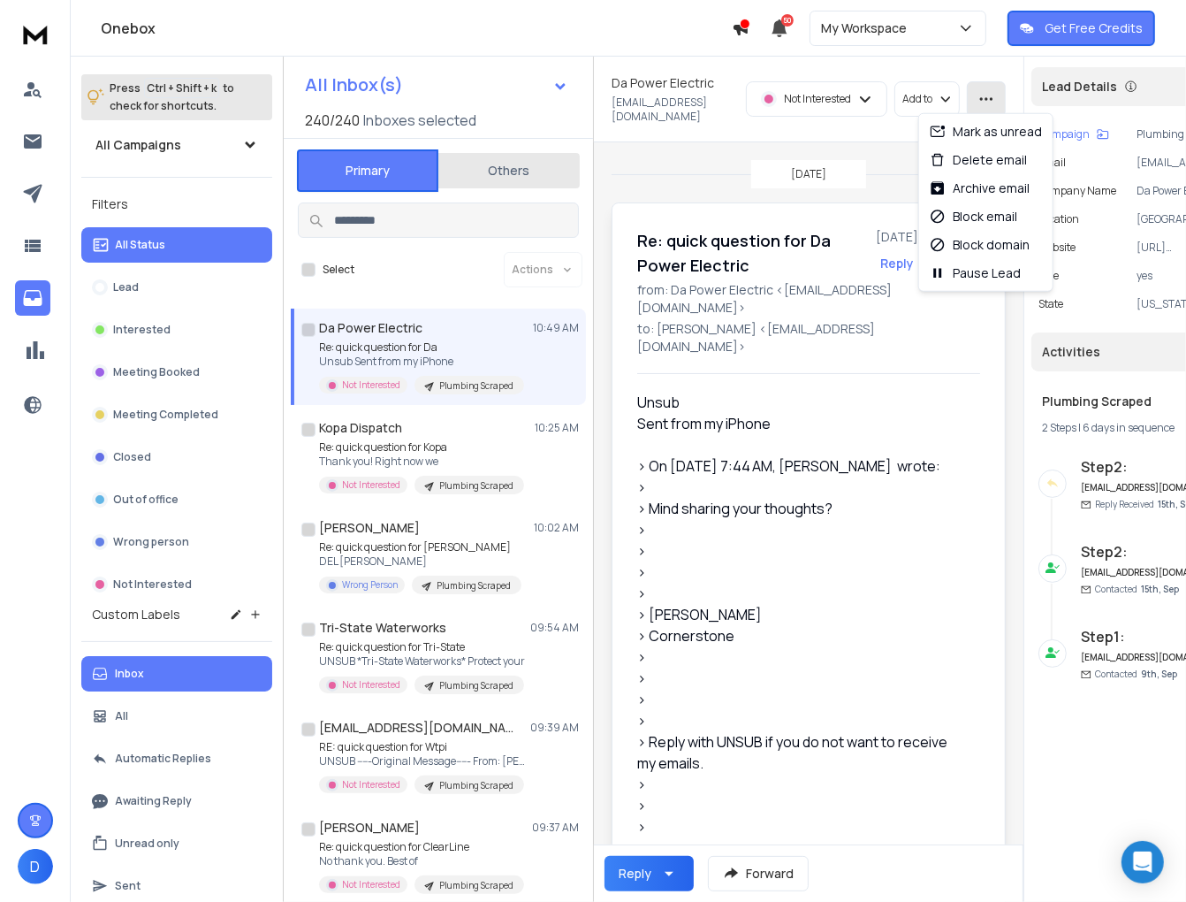
click at [995, 97] on icon "button" at bounding box center [987, 99] width 16 height 16
click at [999, 212] on div "Block email" at bounding box center [974, 217] width 88 height 18
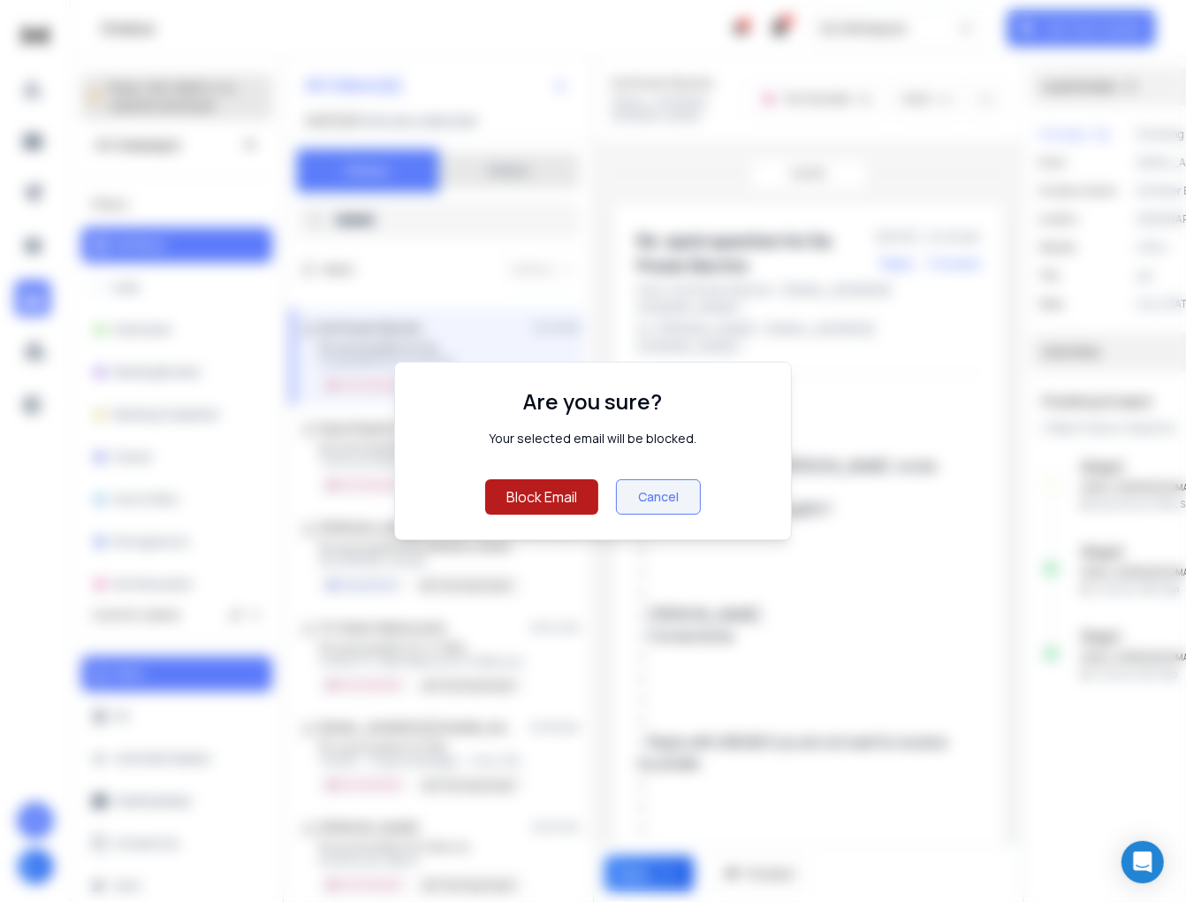
click at [544, 496] on button "Block Email" at bounding box center [541, 496] width 113 height 35
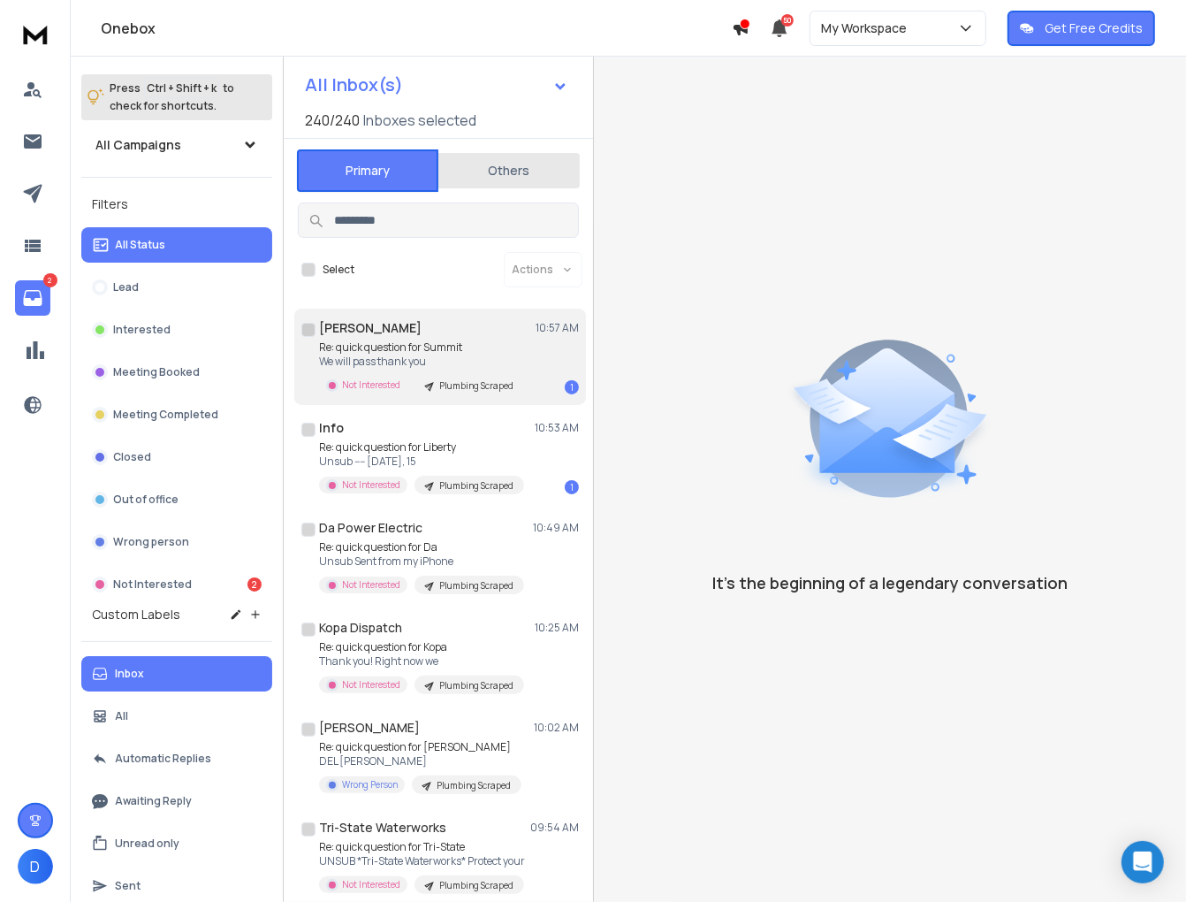
click at [408, 348] on p "Re: quick question for Summit" at bounding box center [421, 347] width 205 height 14
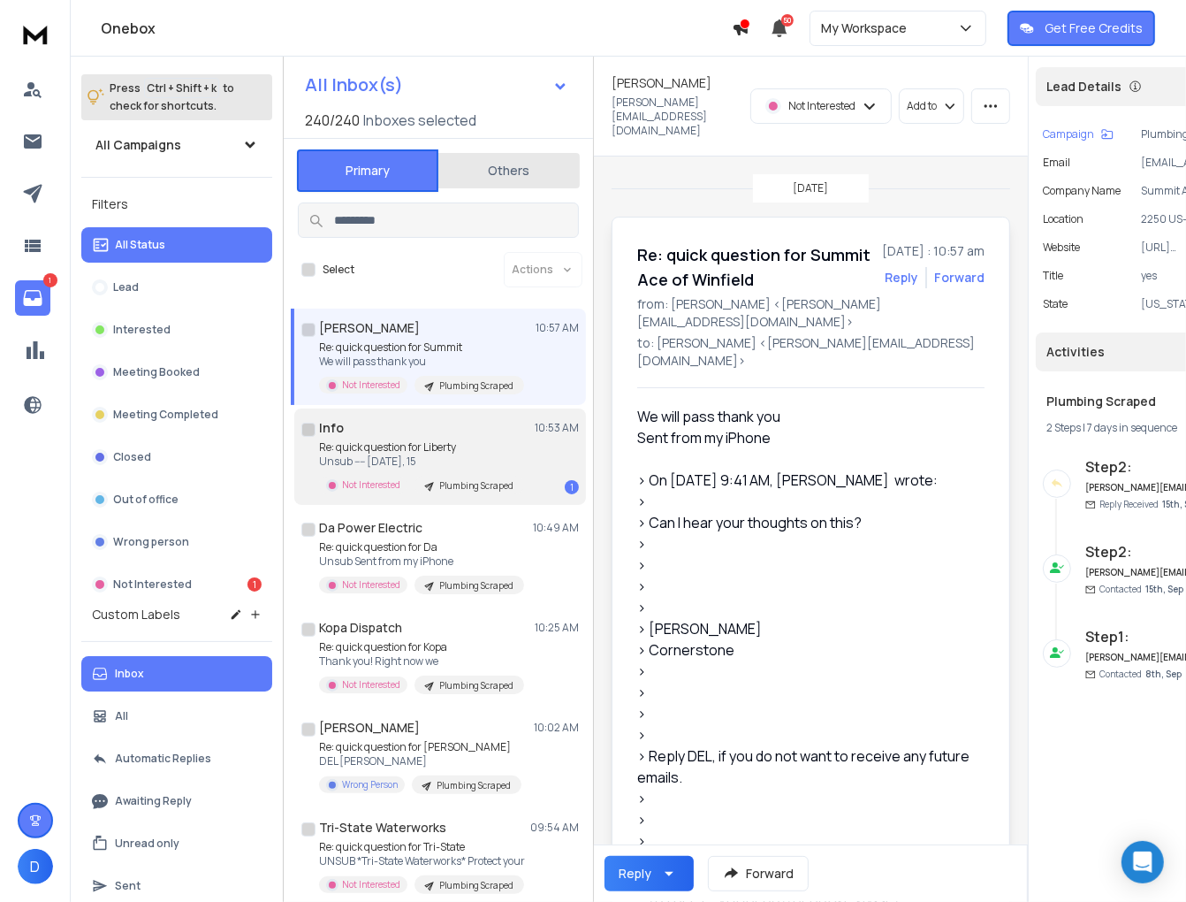
click at [431, 451] on p "Re: quick question for Liberty" at bounding box center [421, 447] width 205 height 14
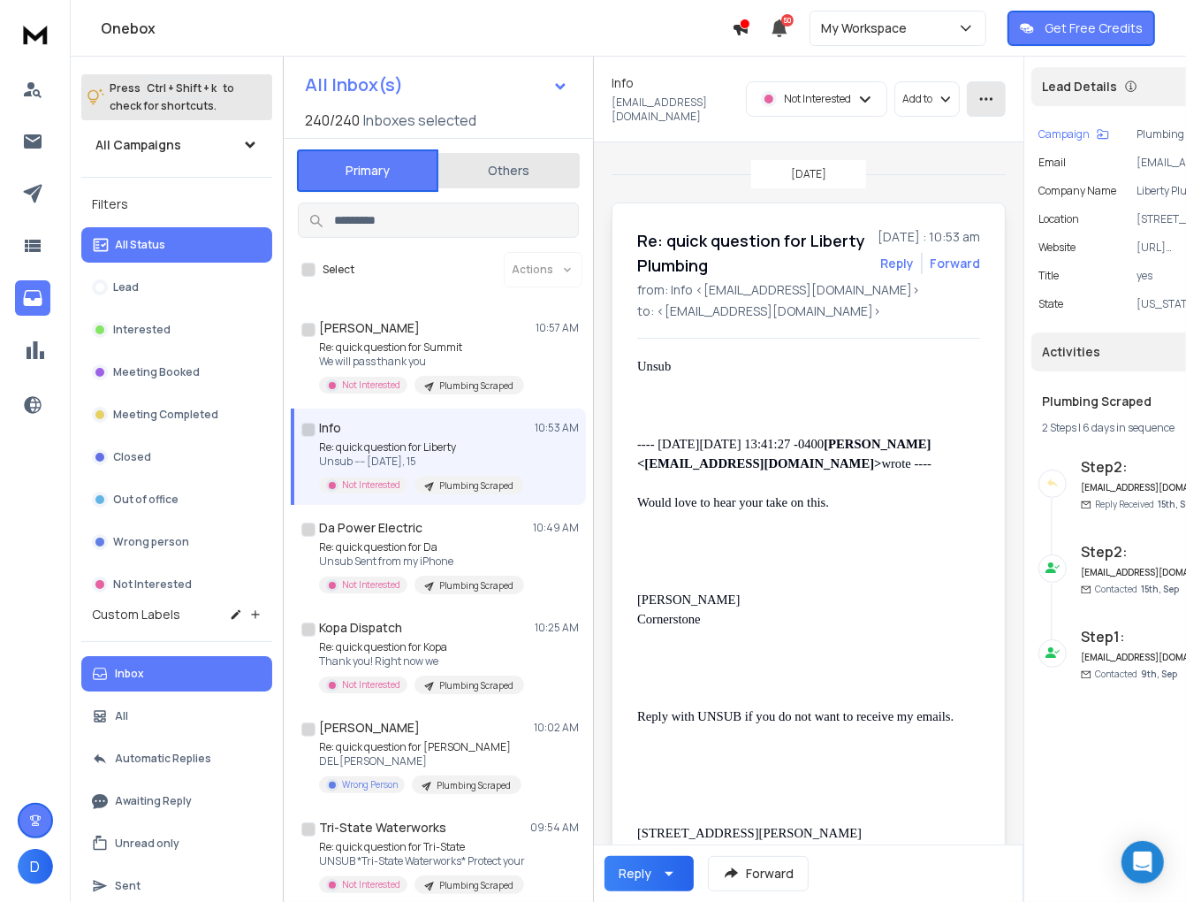
click at [995, 93] on icon "button" at bounding box center [987, 99] width 16 height 16
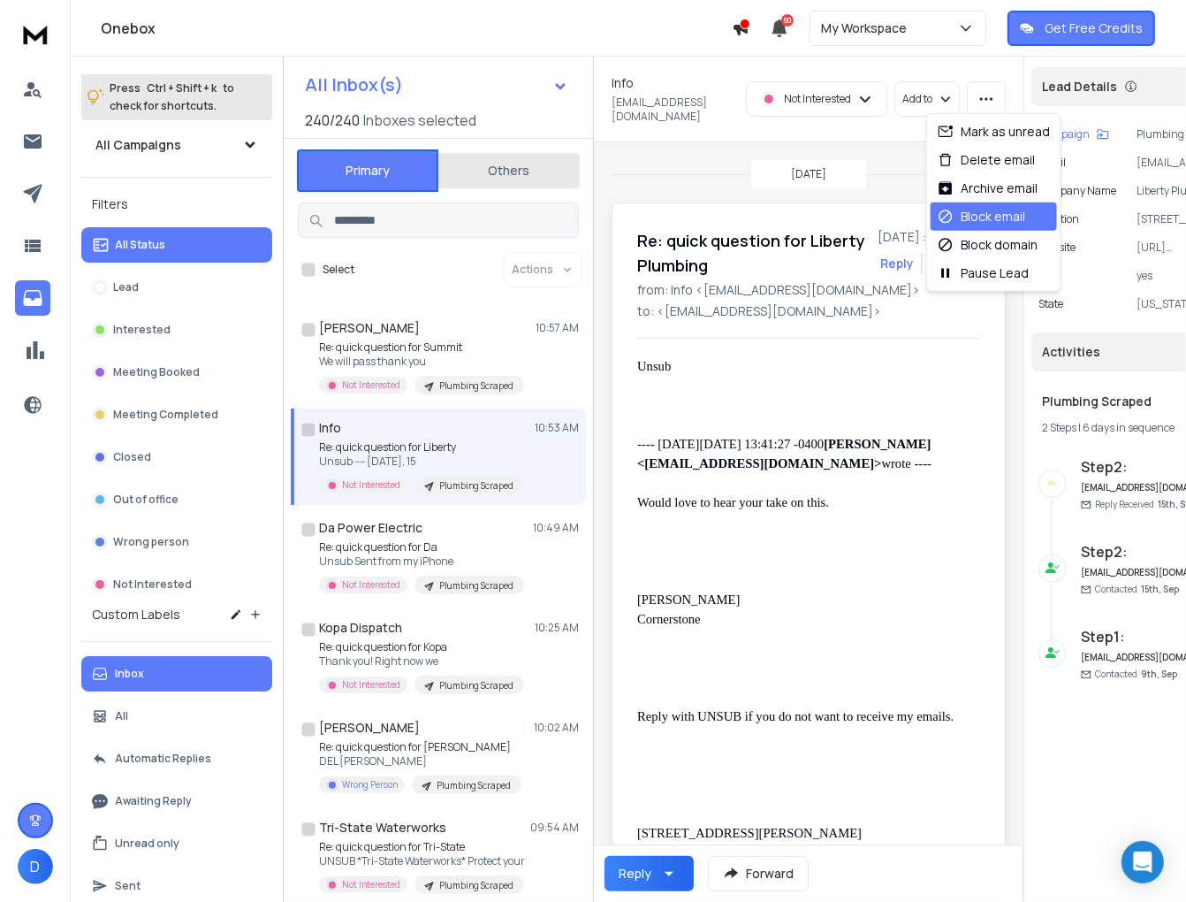
click at [996, 209] on div "Block email" at bounding box center [982, 217] width 88 height 18
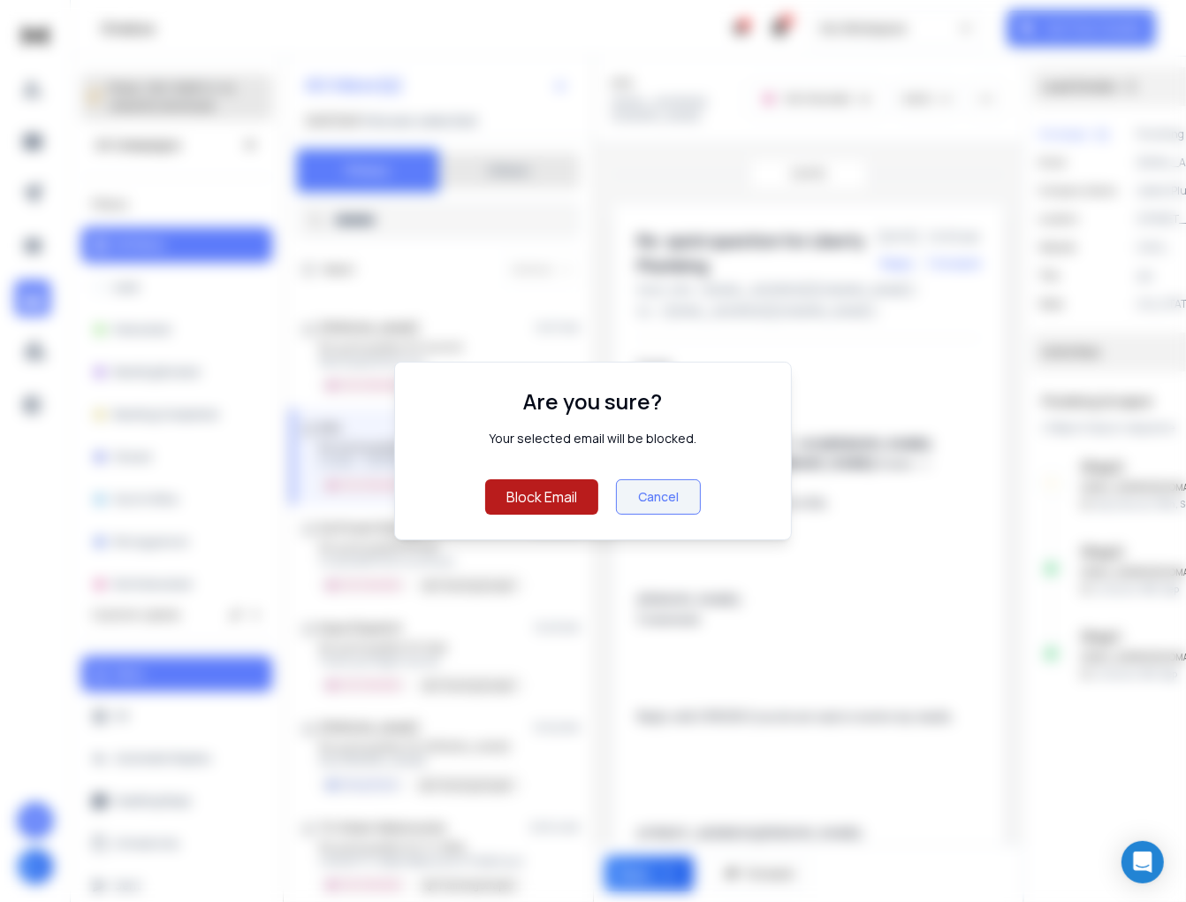
click at [538, 499] on button "Block Email" at bounding box center [541, 496] width 113 height 35
